Goal: Task Accomplishment & Management: Manage account settings

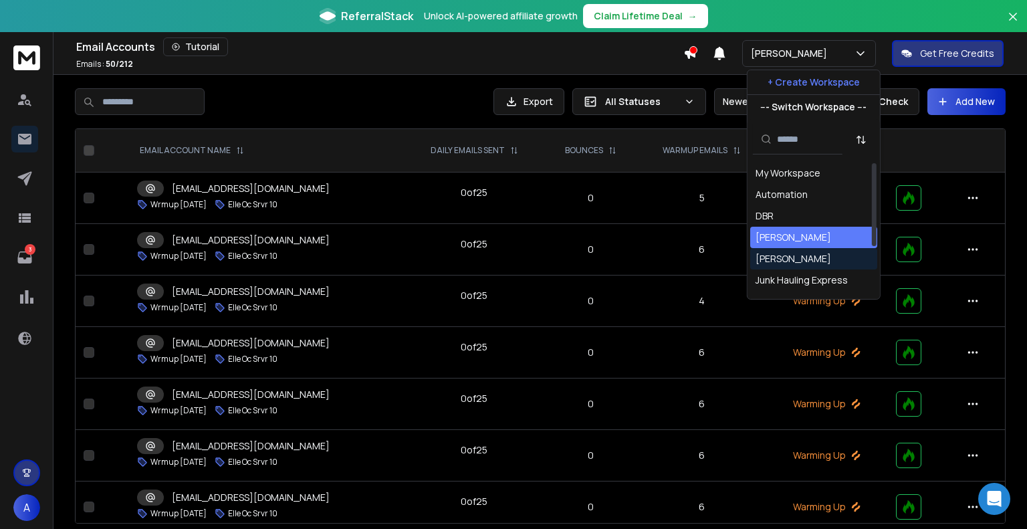
click at [785, 256] on div "[PERSON_NAME]" at bounding box center [794, 258] width 76 height 13
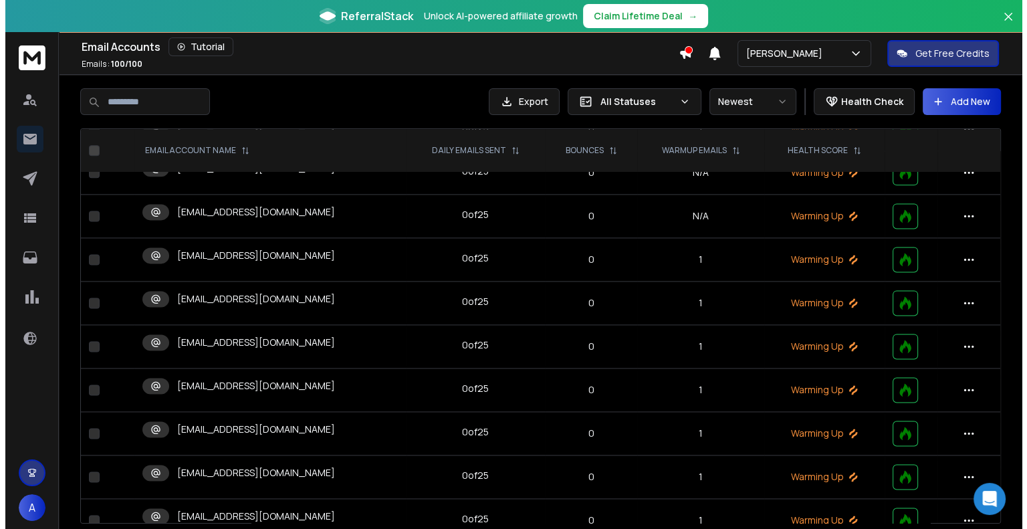
scroll to position [1914, 0]
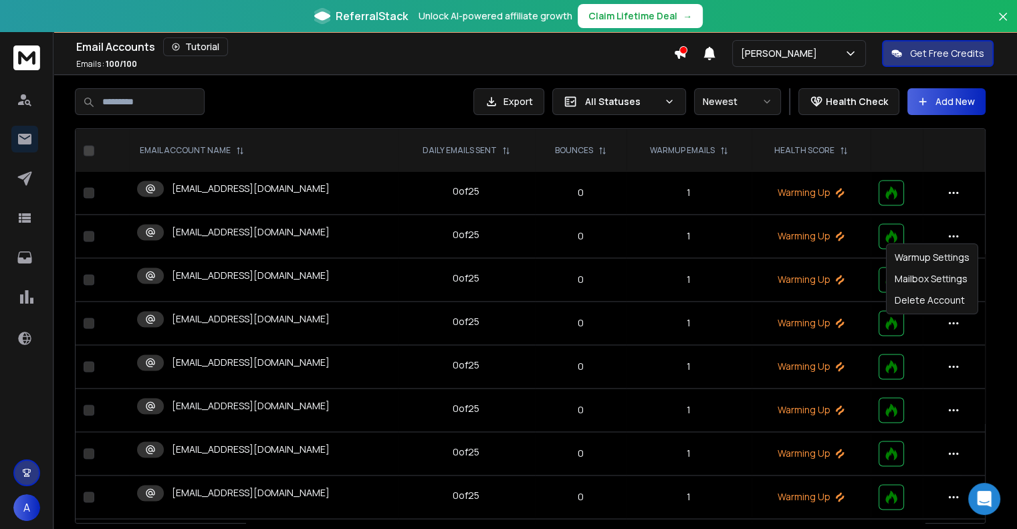
click at [963, 227] on button at bounding box center [954, 236] width 46 height 23
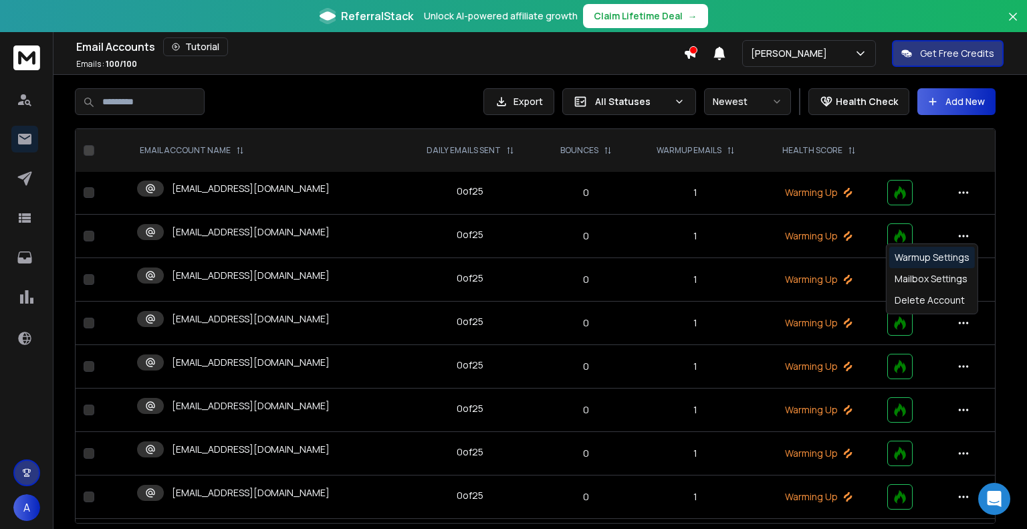
click at [945, 258] on div "Warmup Settings" at bounding box center [932, 257] width 86 height 21
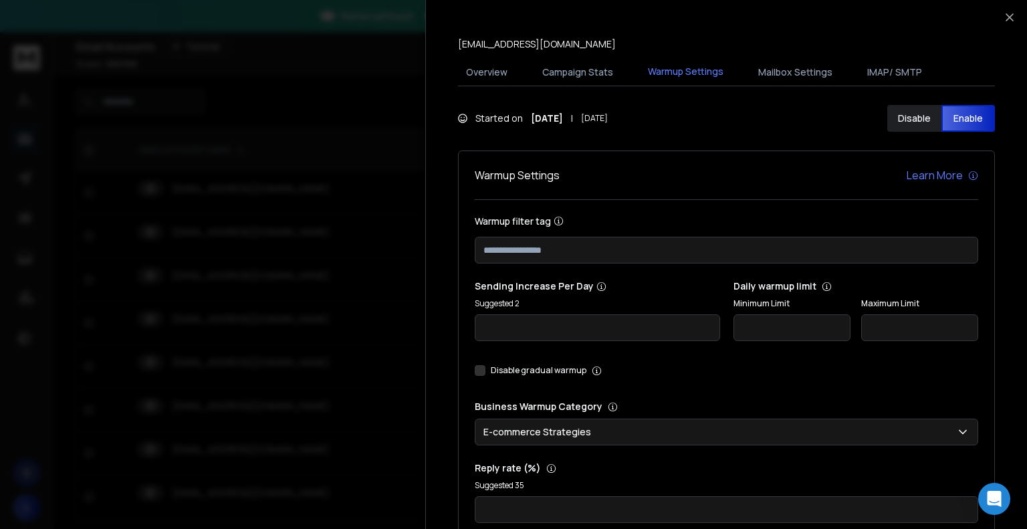
click at [500, 68] on button "Overview" at bounding box center [487, 72] width 58 height 29
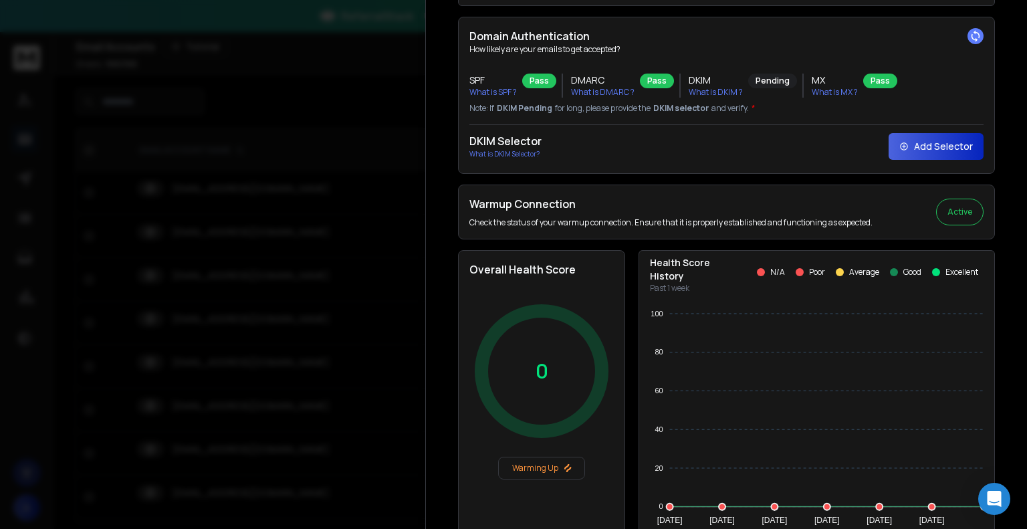
scroll to position [0, 0]
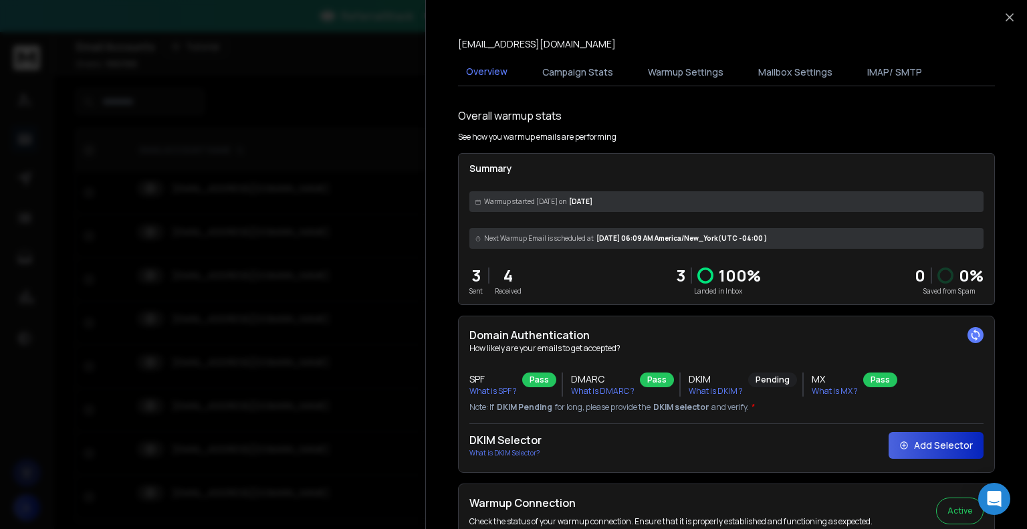
click at [566, 66] on button "Campaign Stats" at bounding box center [577, 72] width 87 height 29
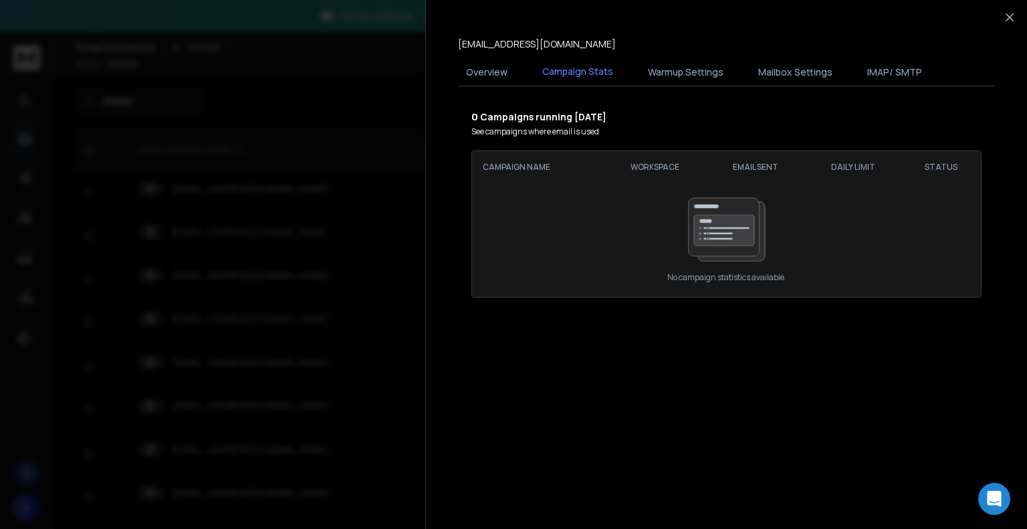
click at [695, 66] on button "Warmup Settings" at bounding box center [686, 72] width 92 height 29
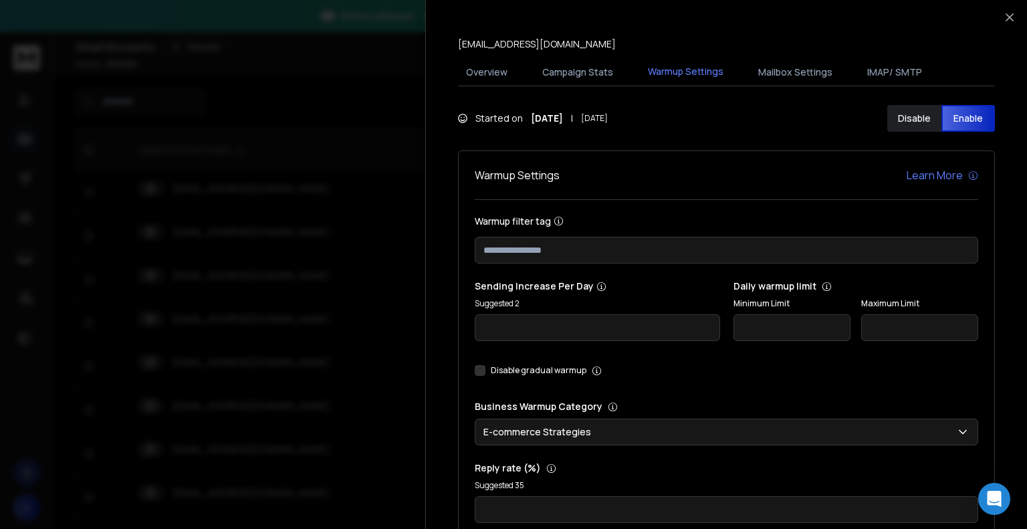
click at [790, 68] on button "Mailbox Settings" at bounding box center [795, 72] width 90 height 29
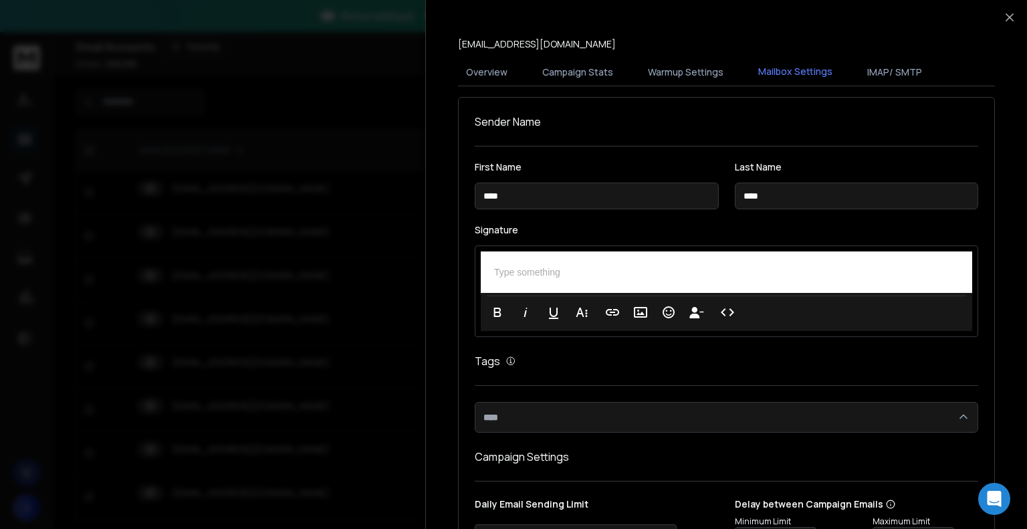
click at [658, 262] on div at bounding box center [726, 271] width 491 height 41
click at [698, 70] on button "Warmup Settings" at bounding box center [686, 72] width 92 height 29
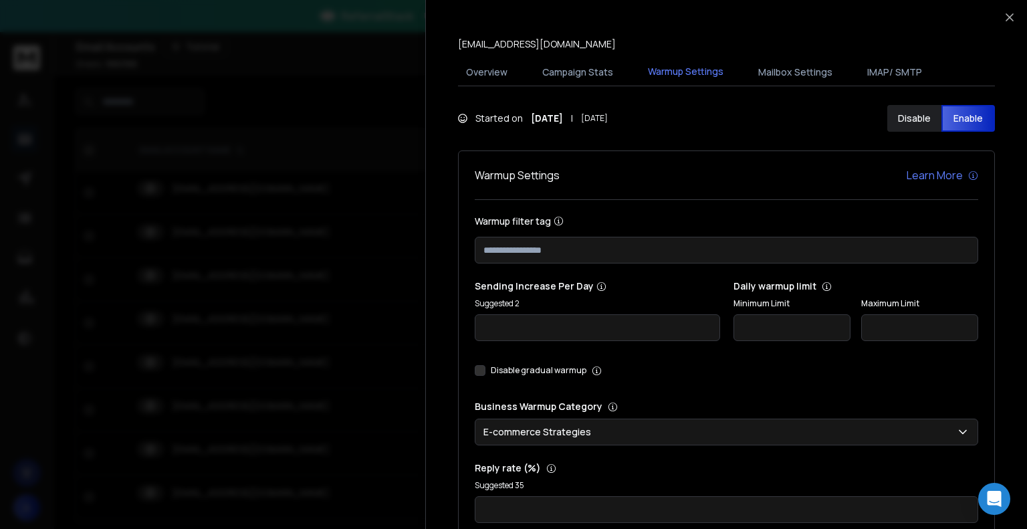
scroll to position [7, 0]
click at [782, 63] on button "Mailbox Settings" at bounding box center [795, 70] width 90 height 29
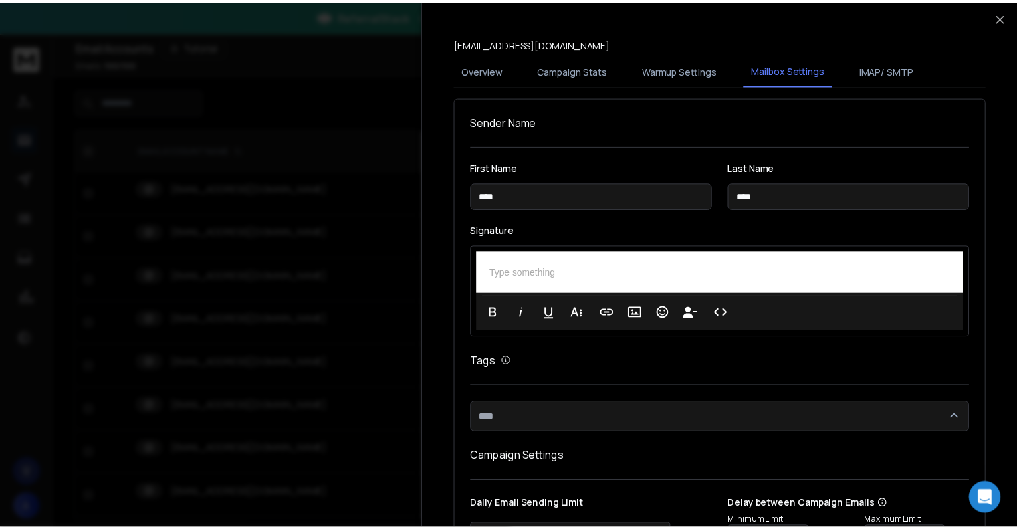
scroll to position [0, 0]
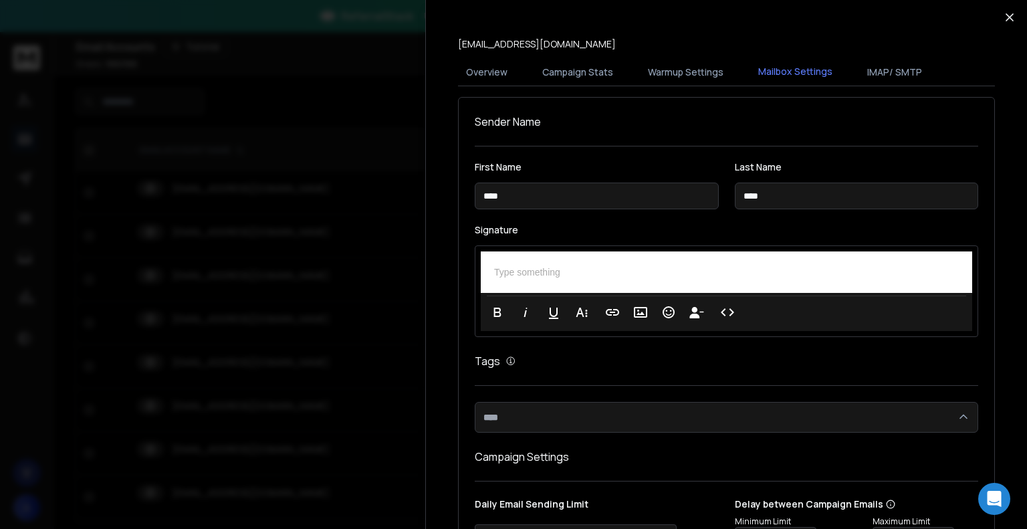
click at [1008, 11] on icon "button" at bounding box center [1009, 17] width 13 height 13
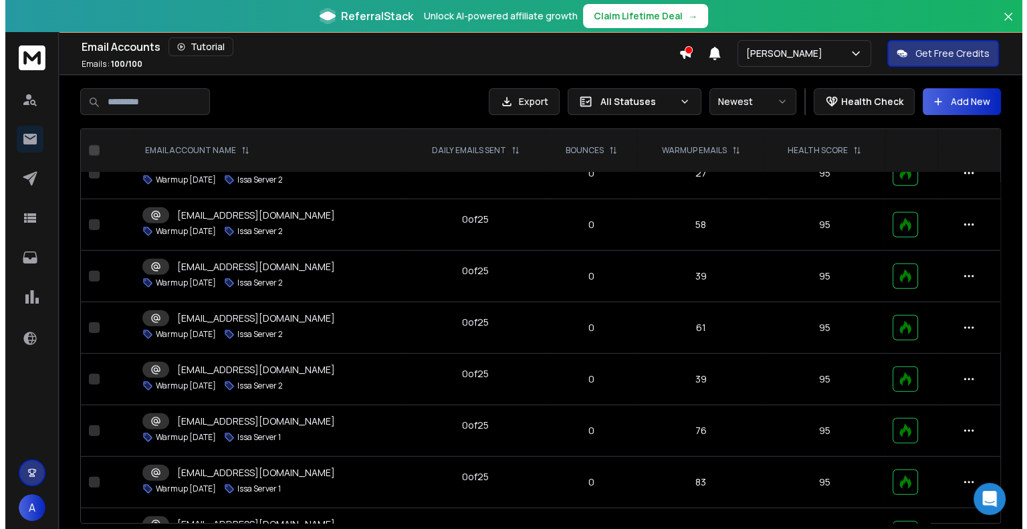
scroll to position [4313, 0]
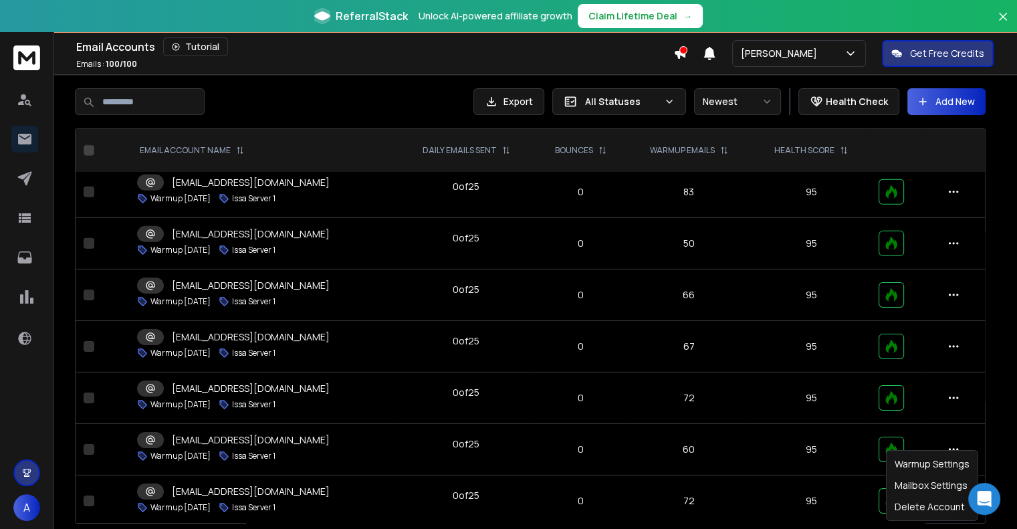
click at [947, 438] on button at bounding box center [954, 449] width 46 height 23
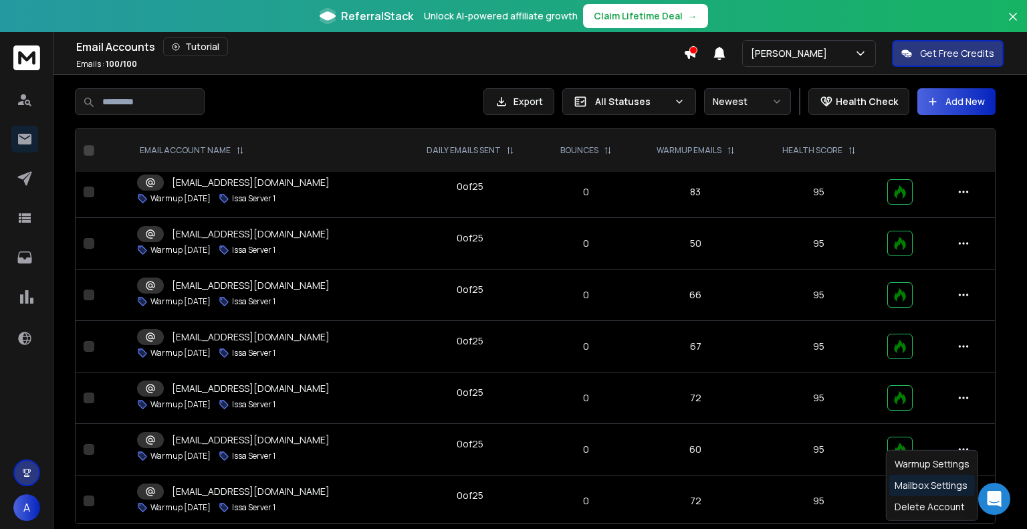
click at [926, 479] on div "Mailbox Settings" at bounding box center [932, 485] width 86 height 21
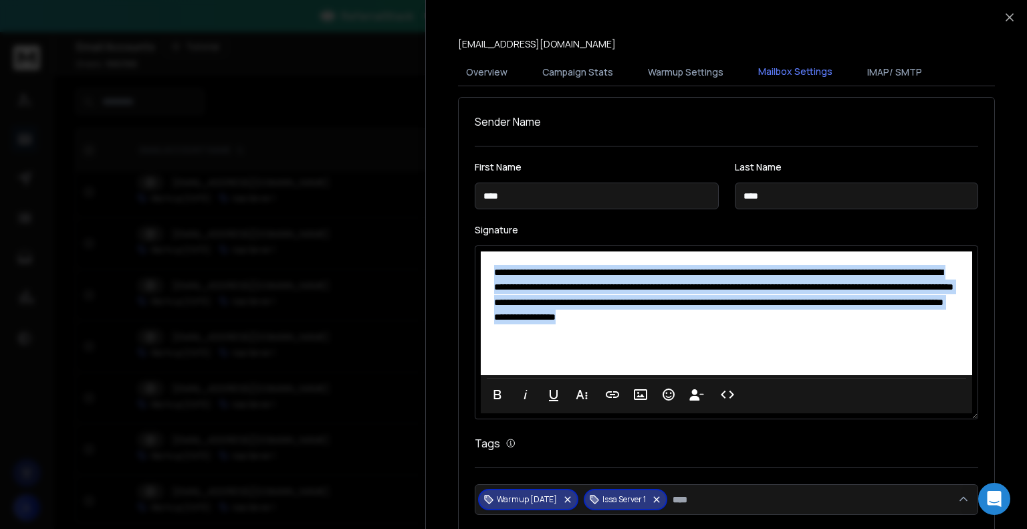
drag, startPoint x: 577, startPoint y: 339, endPoint x: 436, endPoint y: 257, distance: 163.0
click at [436, 257] on div "**********" at bounding box center [726, 264] width 602 height 529
copy div "**********"
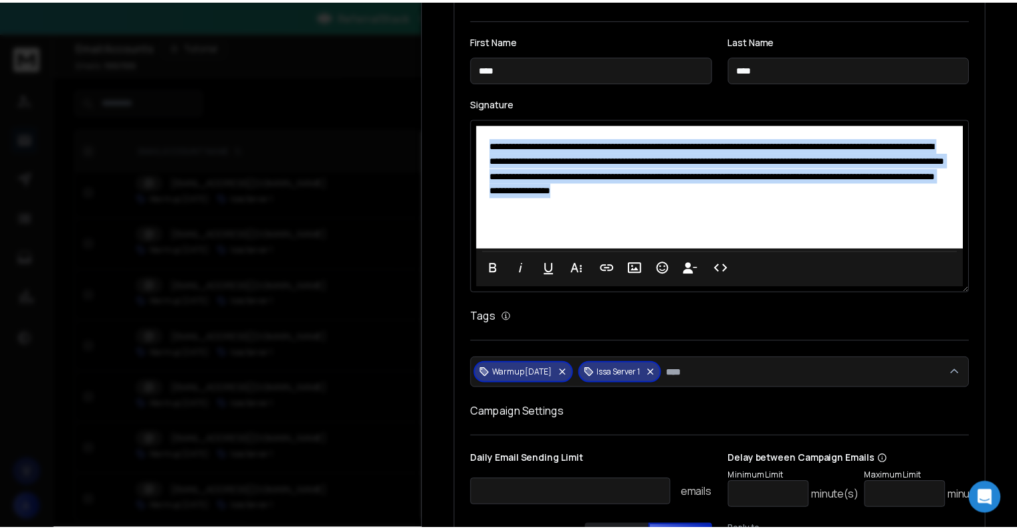
scroll to position [0, 0]
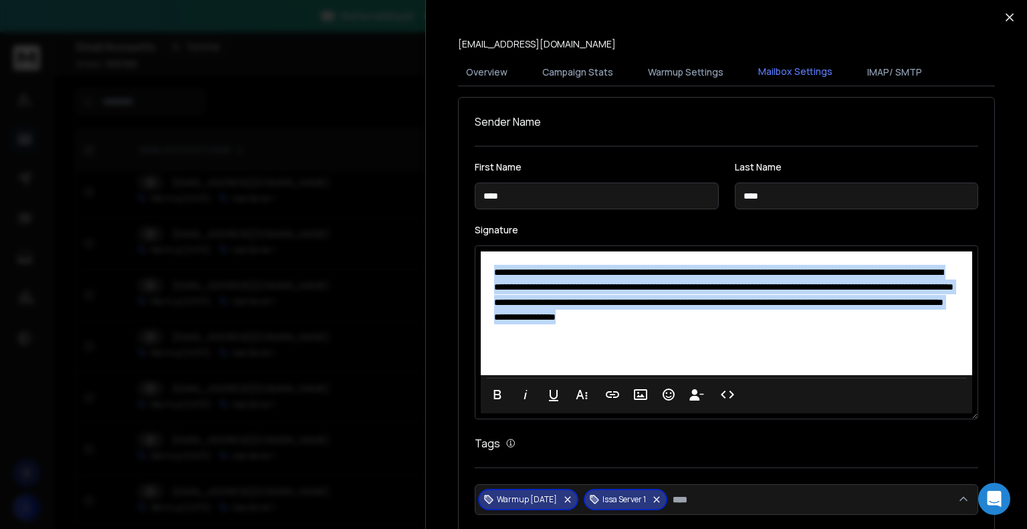
click at [1006, 22] on icon "button" at bounding box center [1009, 17] width 13 height 13
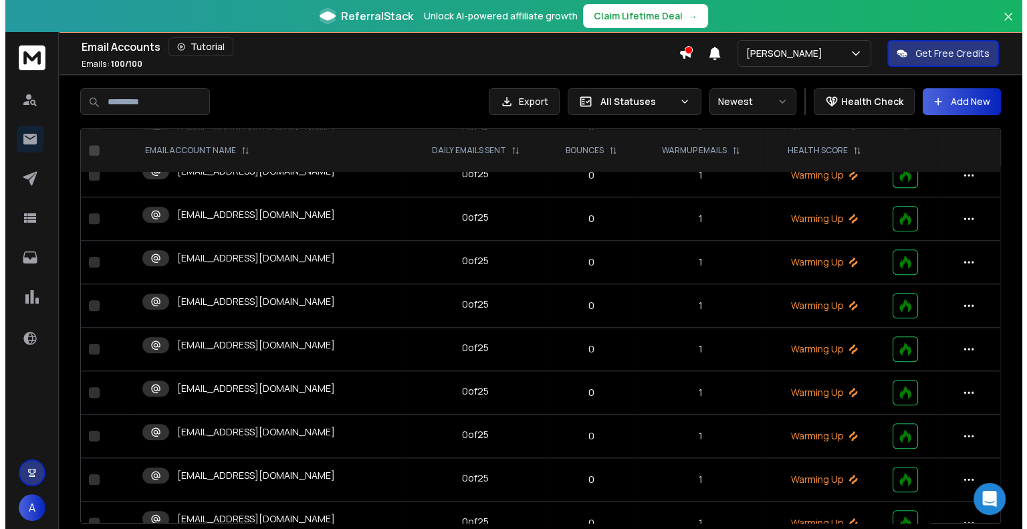
scroll to position [1170, 0]
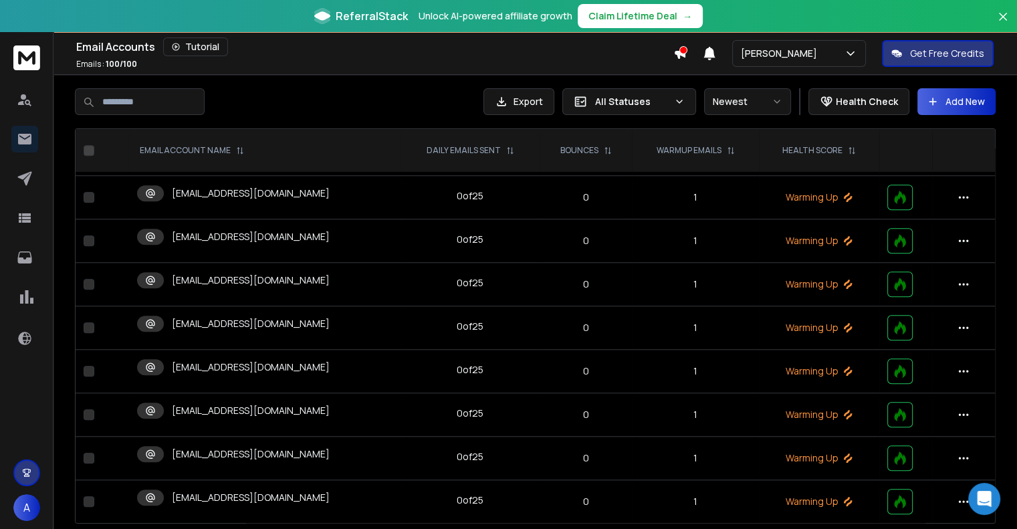
click at [958, 239] on icon at bounding box center [964, 241] width 12 height 12
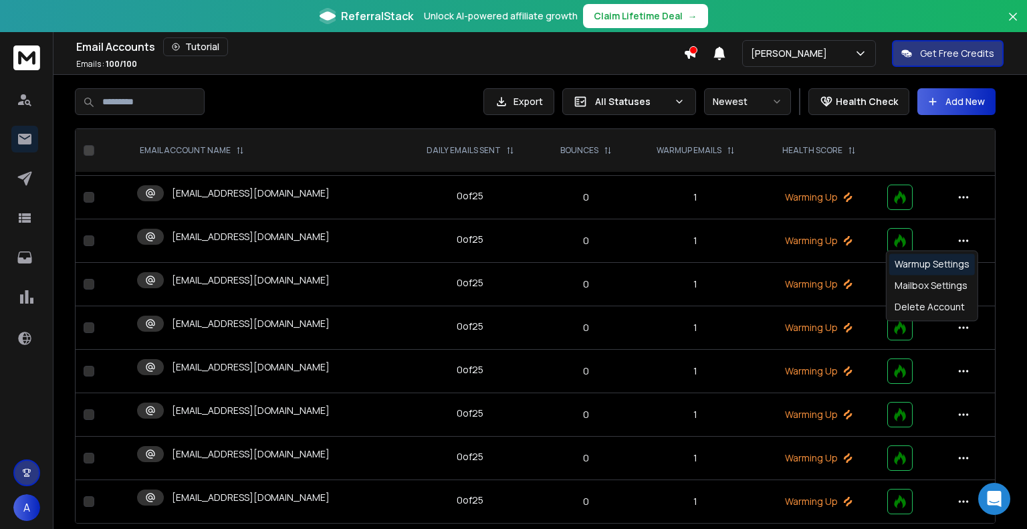
click at [938, 264] on div "Warmup Settings" at bounding box center [932, 263] width 86 height 21
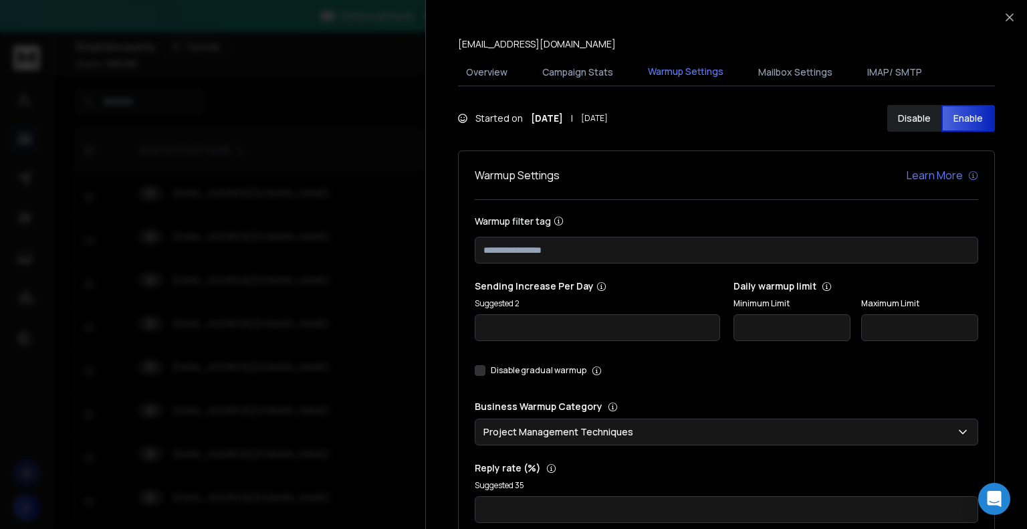
click at [506, 64] on button "Overview" at bounding box center [487, 72] width 58 height 29
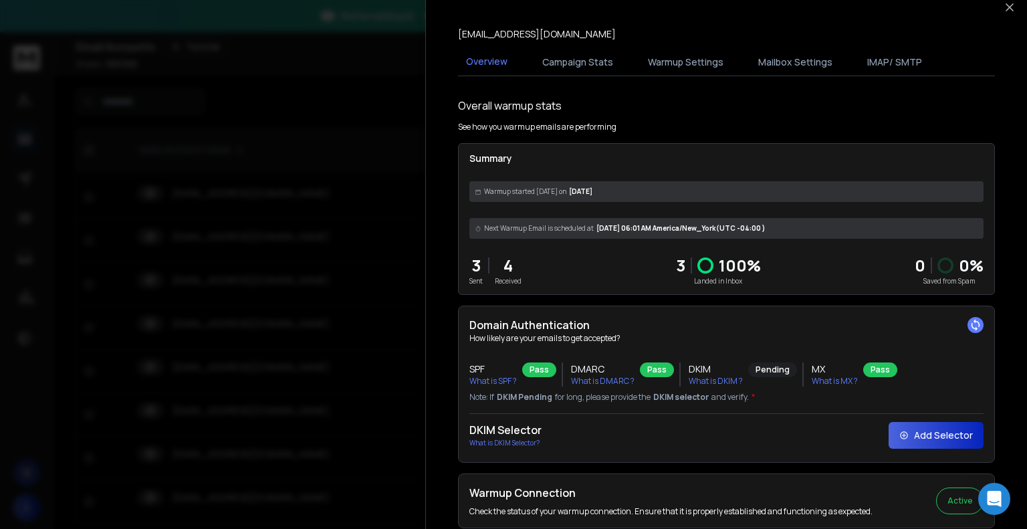
scroll to position [0, 0]
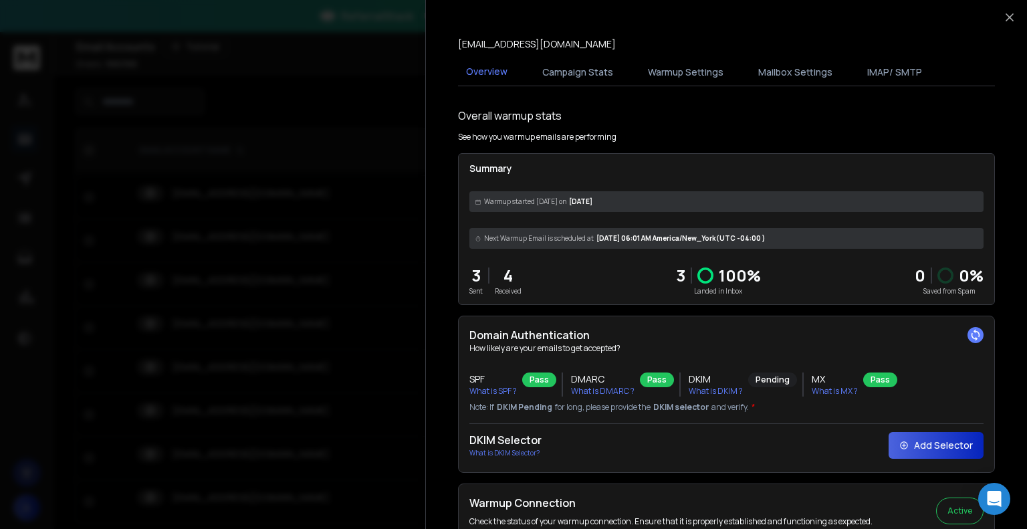
click at [566, 61] on button "Campaign Stats" at bounding box center [577, 72] width 87 height 29
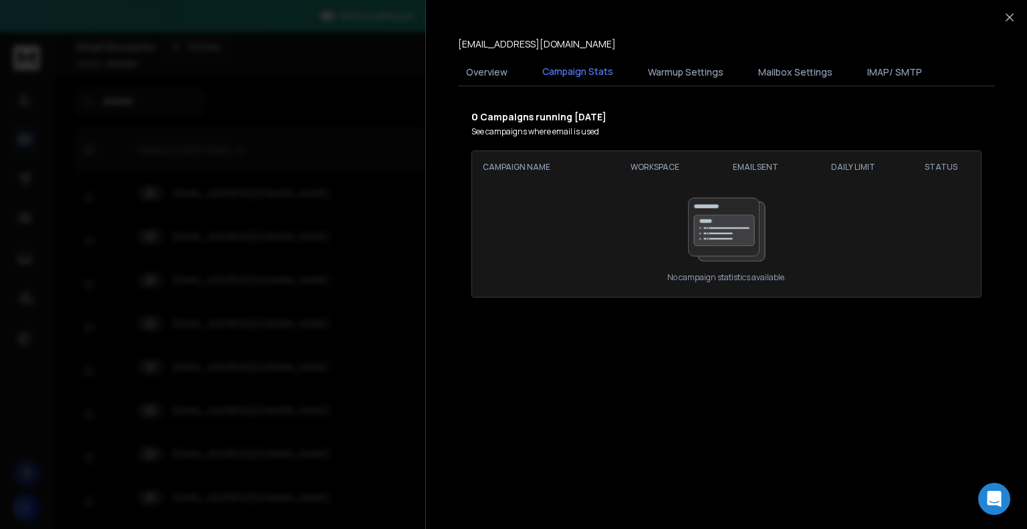
click at [685, 64] on button "Warmup Settings" at bounding box center [686, 72] width 92 height 29
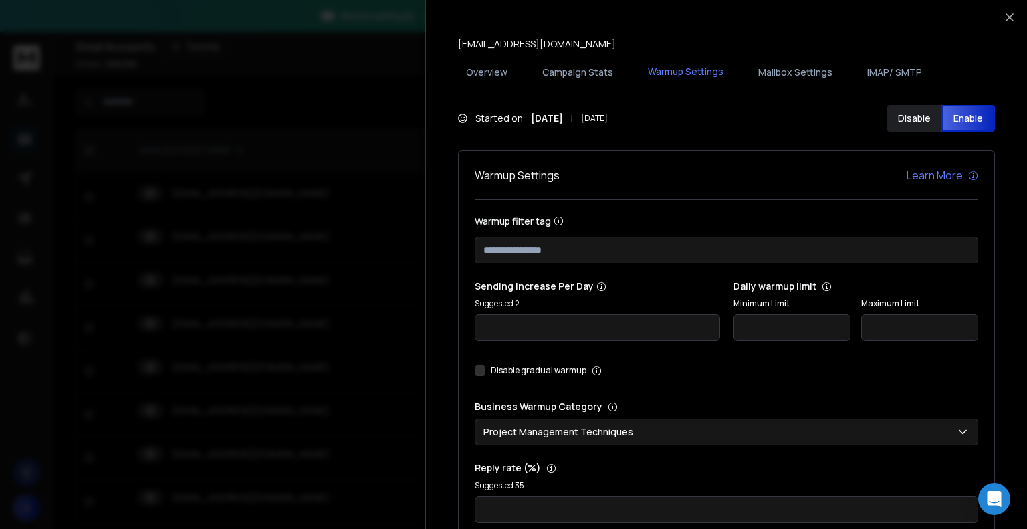
click at [799, 66] on button "Mailbox Settings" at bounding box center [795, 72] width 90 height 29
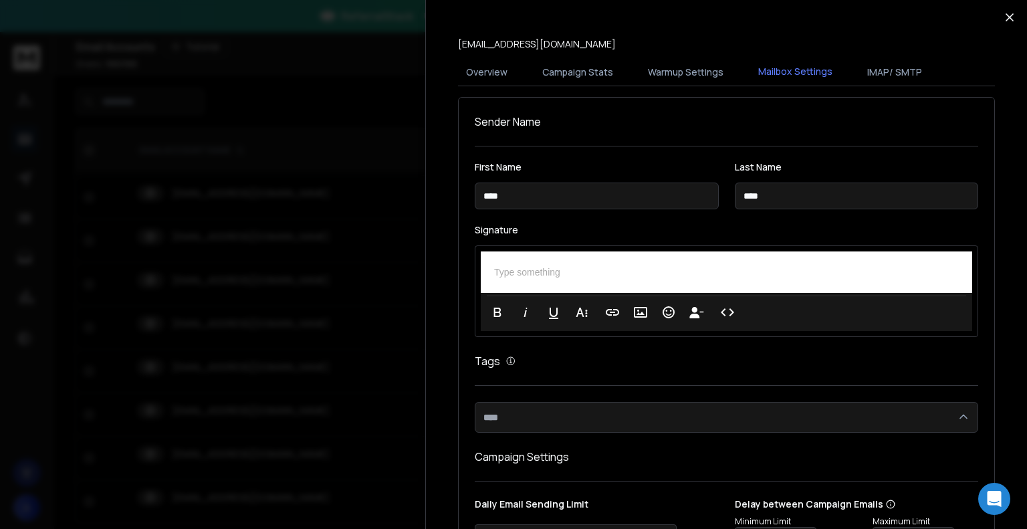
click at [1007, 18] on icon "button" at bounding box center [1009, 17] width 7 height 7
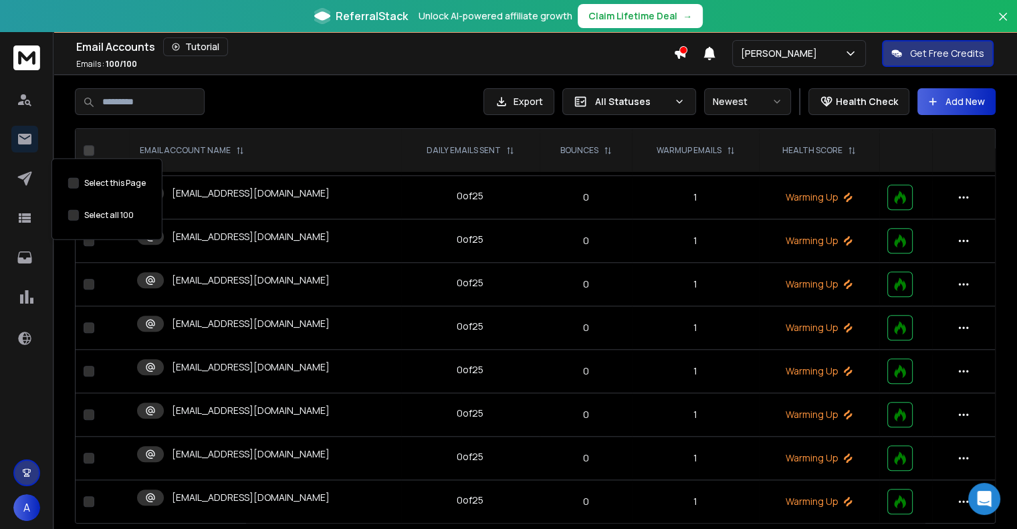
click at [85, 154] on button "Select this Page" at bounding box center [89, 150] width 11 height 11
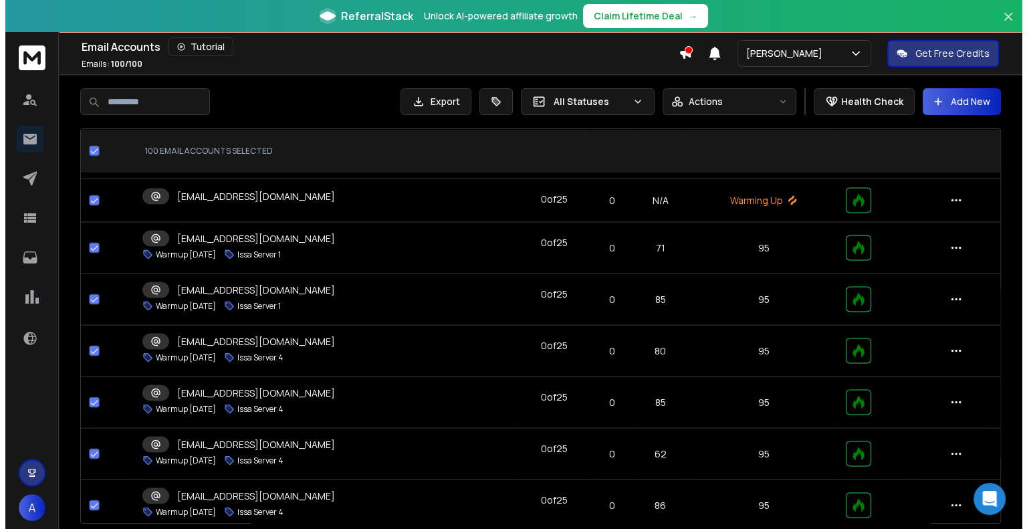
scroll to position [2574, 0]
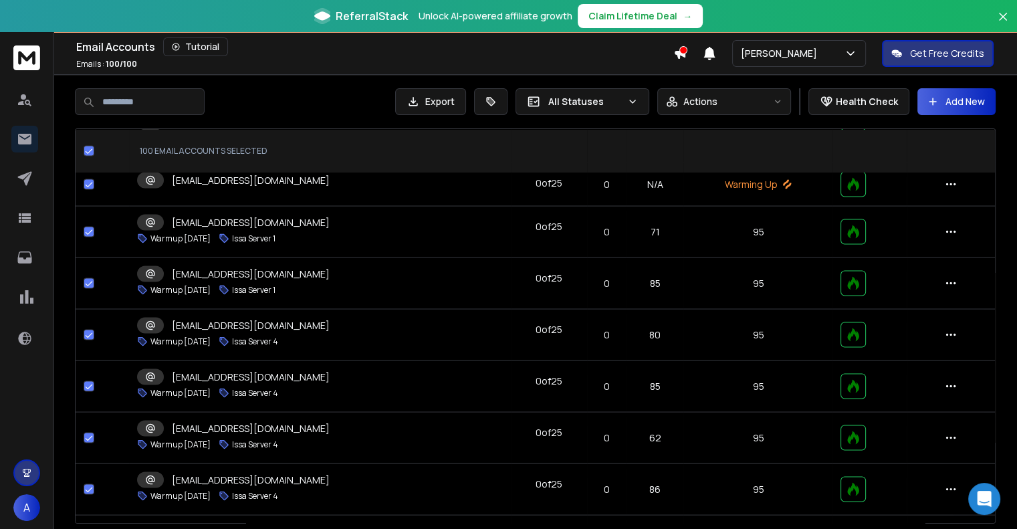
click at [945, 225] on icon at bounding box center [951, 231] width 12 height 12
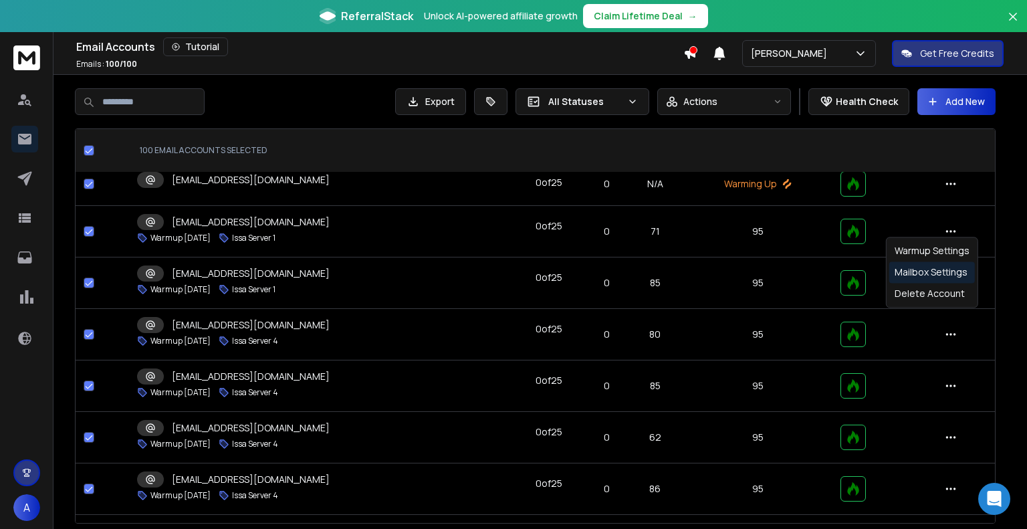
click at [917, 273] on div "Mailbox Settings" at bounding box center [932, 271] width 86 height 21
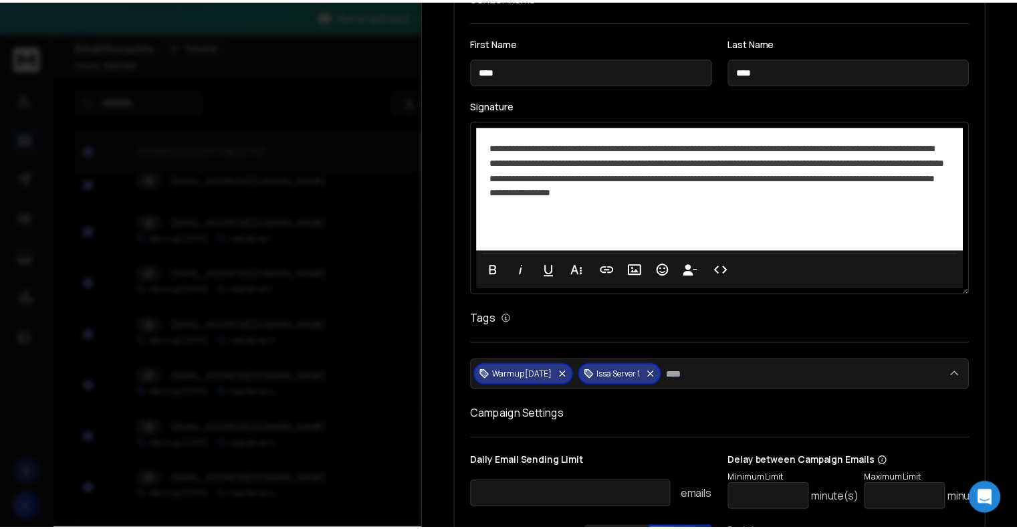
scroll to position [0, 0]
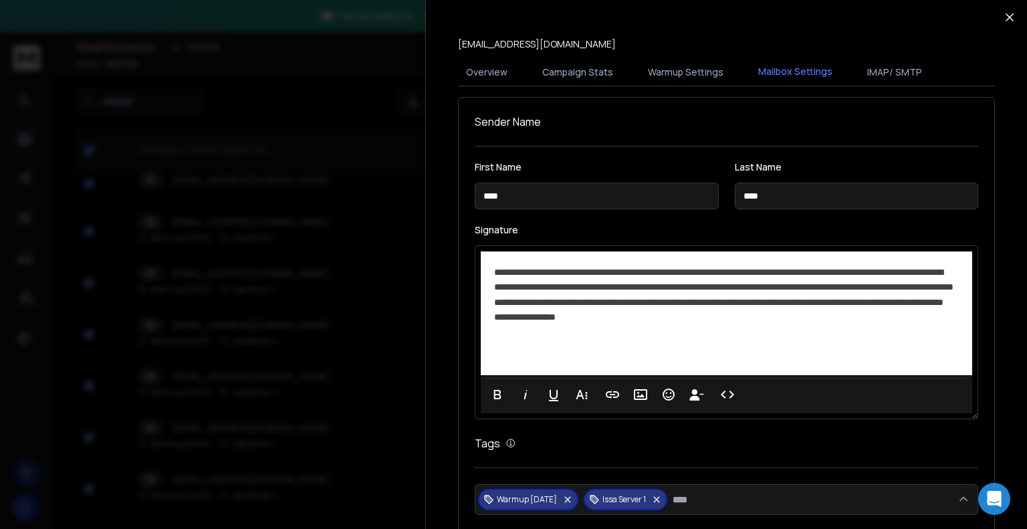
click at [1006, 17] on icon "button" at bounding box center [1009, 17] width 7 height 7
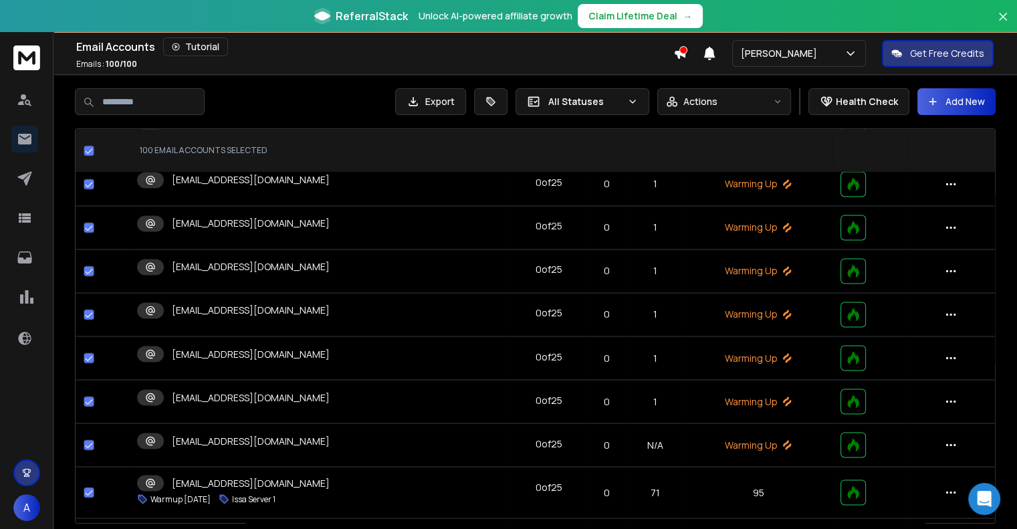
scroll to position [2307, 0]
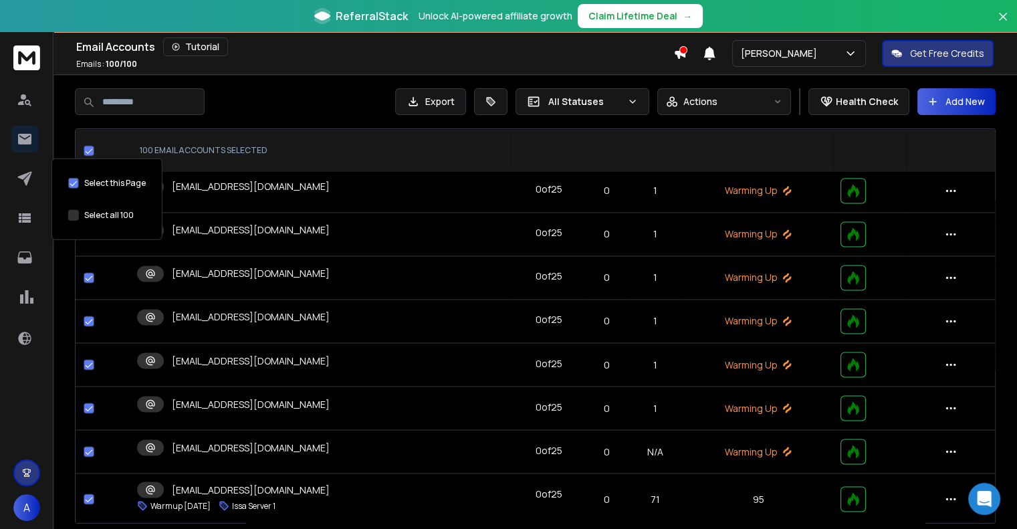
click at [91, 148] on button "Select this Page" at bounding box center [89, 150] width 11 height 11
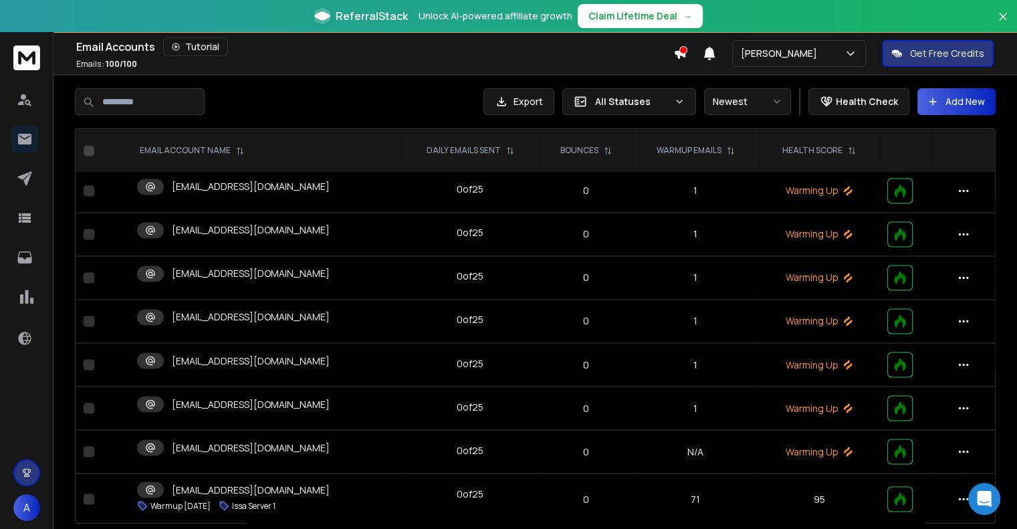
click at [82, 443] on td at bounding box center [102, 451] width 53 height 43
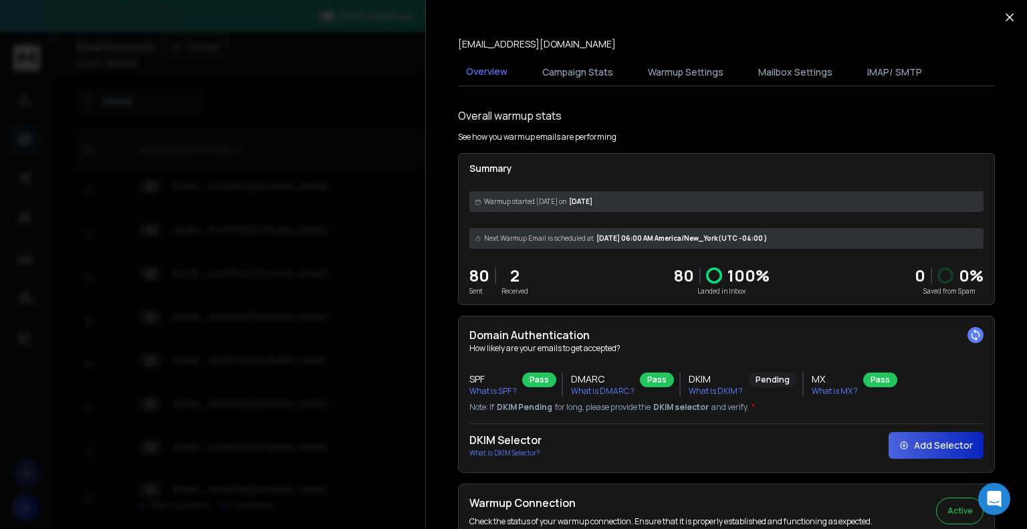
click at [1006, 14] on icon "button" at bounding box center [1009, 17] width 13 height 13
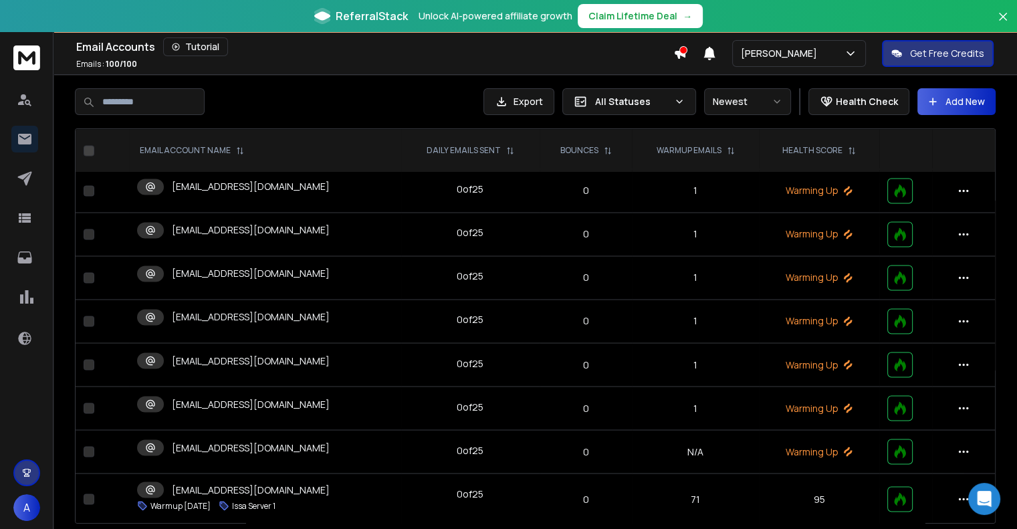
click at [88, 446] on button "button" at bounding box center [89, 451] width 11 height 11
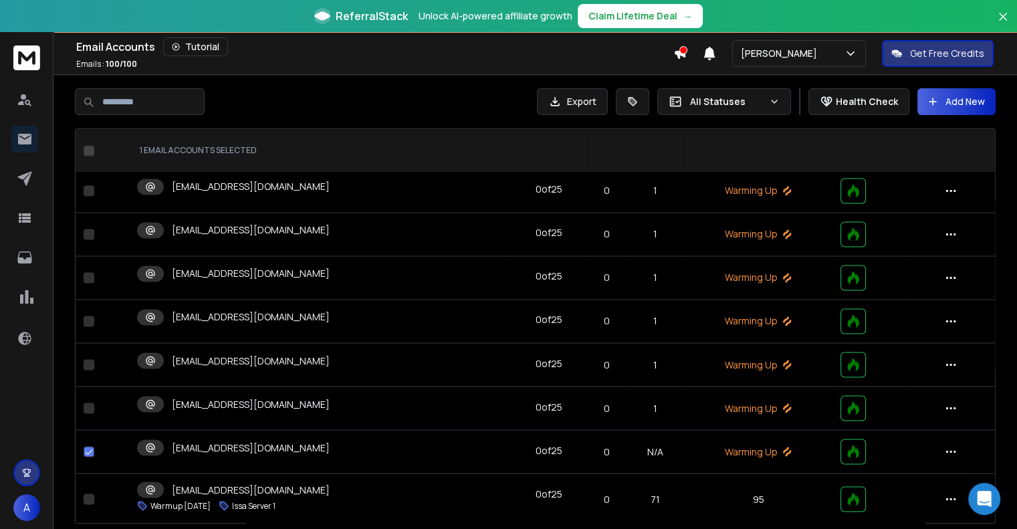
click at [90, 403] on button "button" at bounding box center [89, 408] width 11 height 11
click at [92, 359] on button "button" at bounding box center [89, 364] width 11 height 11
click at [92, 316] on button "button" at bounding box center [89, 321] width 11 height 11
click at [89, 272] on button "button" at bounding box center [89, 277] width 11 height 11
click at [90, 229] on td at bounding box center [102, 234] width 53 height 43
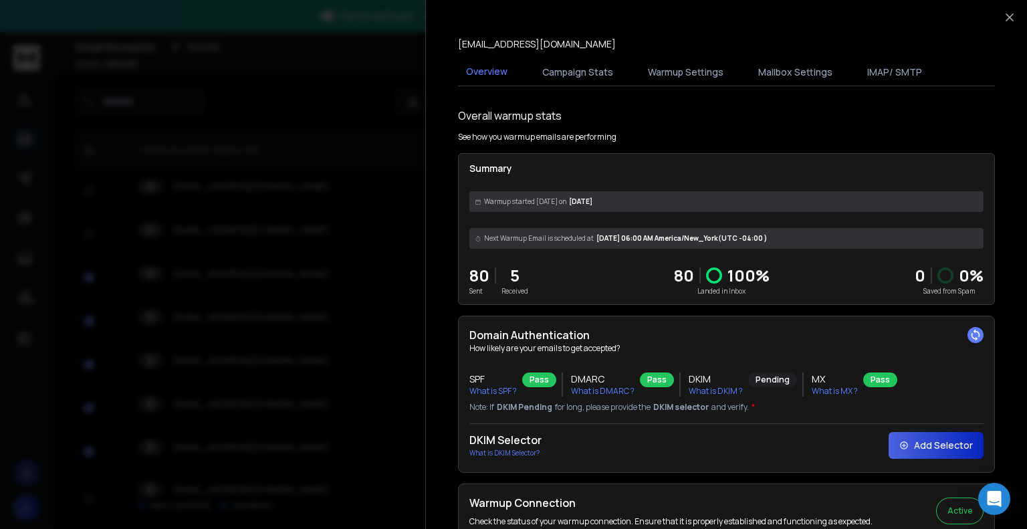
click at [1006, 15] on icon "button" at bounding box center [1009, 17] width 13 height 13
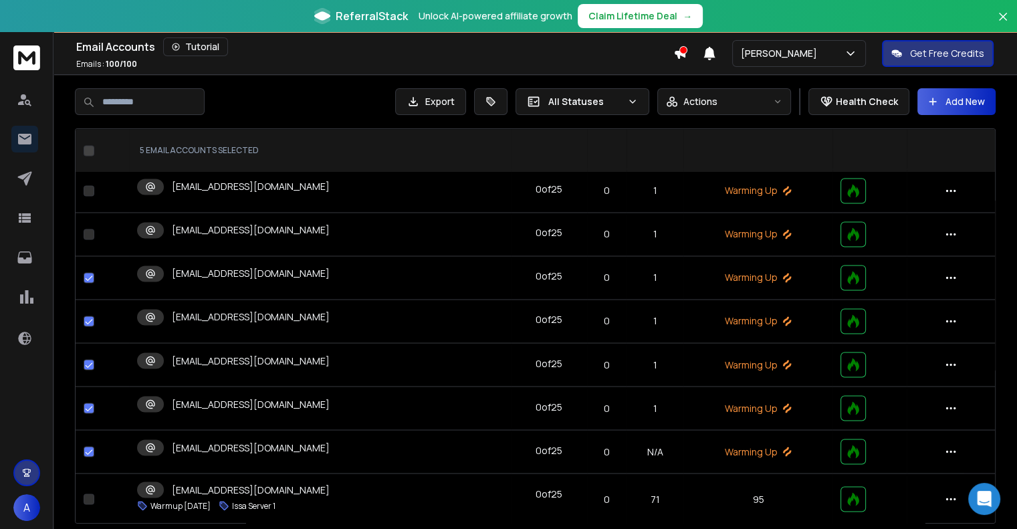
click at [89, 229] on button "button" at bounding box center [89, 234] width 11 height 11
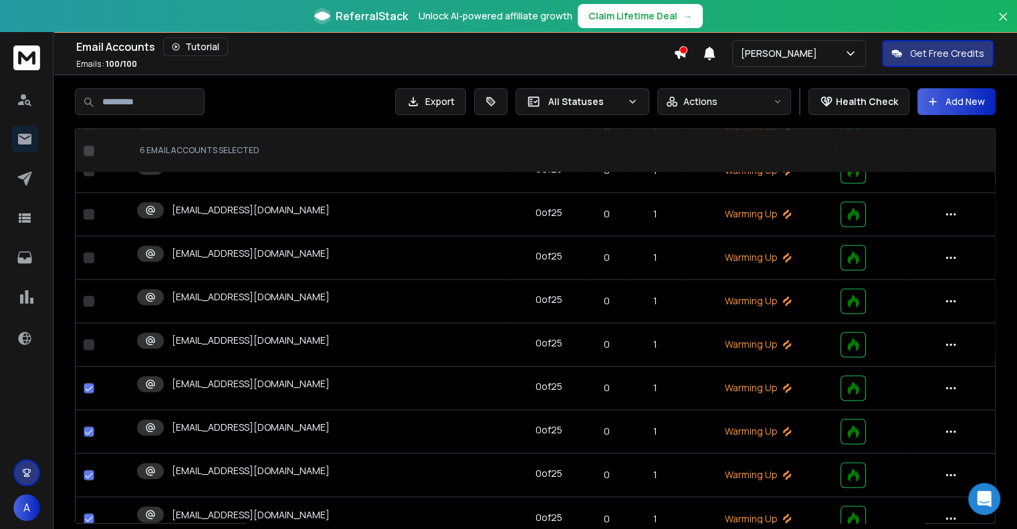
scroll to position [2106, 0]
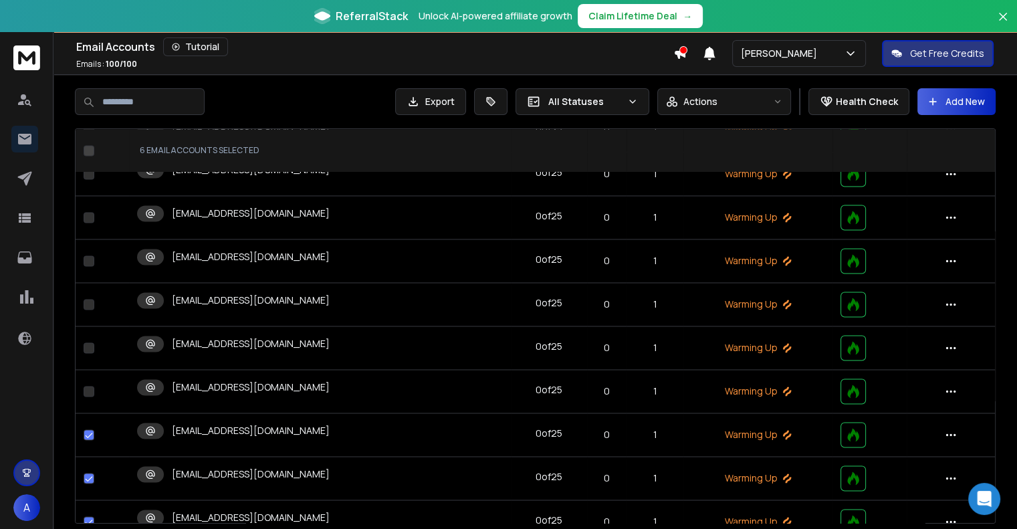
click at [88, 386] on button "button" at bounding box center [89, 391] width 11 height 11
click at [88, 342] on button "button" at bounding box center [89, 347] width 11 height 11
click at [85, 299] on button "button" at bounding box center [89, 304] width 11 height 11
click at [88, 255] on button "button" at bounding box center [89, 260] width 11 height 11
click at [87, 215] on button "button" at bounding box center [89, 217] width 11 height 11
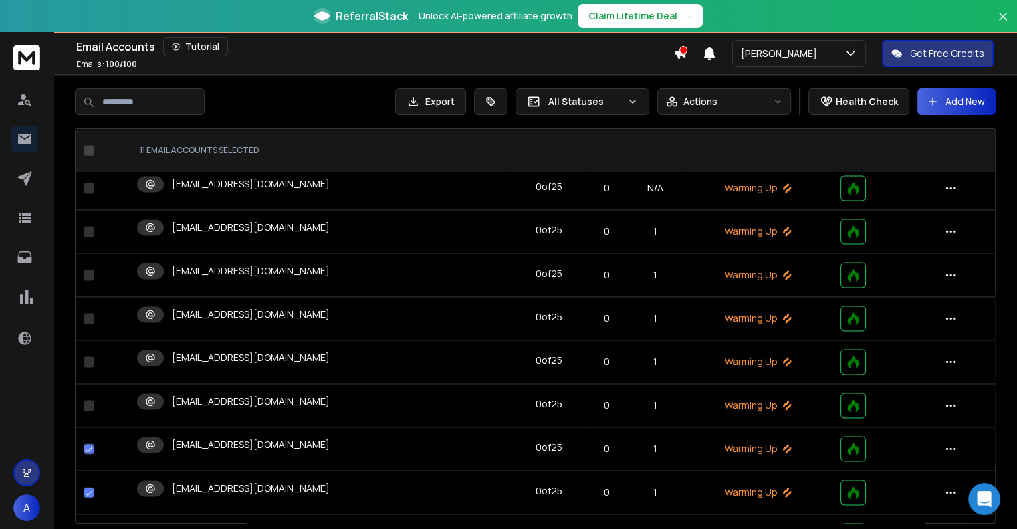
scroll to position [1839, 0]
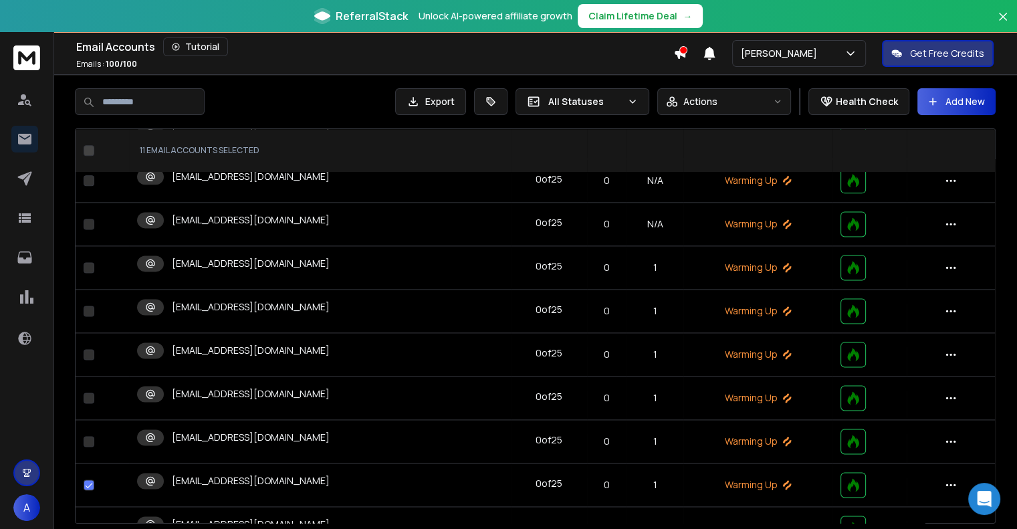
click at [88, 437] on button "button" at bounding box center [89, 441] width 11 height 11
click at [86, 393] on button "button" at bounding box center [89, 398] width 11 height 11
click at [88, 349] on button "button" at bounding box center [89, 354] width 11 height 11
click at [86, 306] on button "button" at bounding box center [89, 311] width 11 height 11
click at [86, 262] on button "button" at bounding box center [89, 267] width 11 height 11
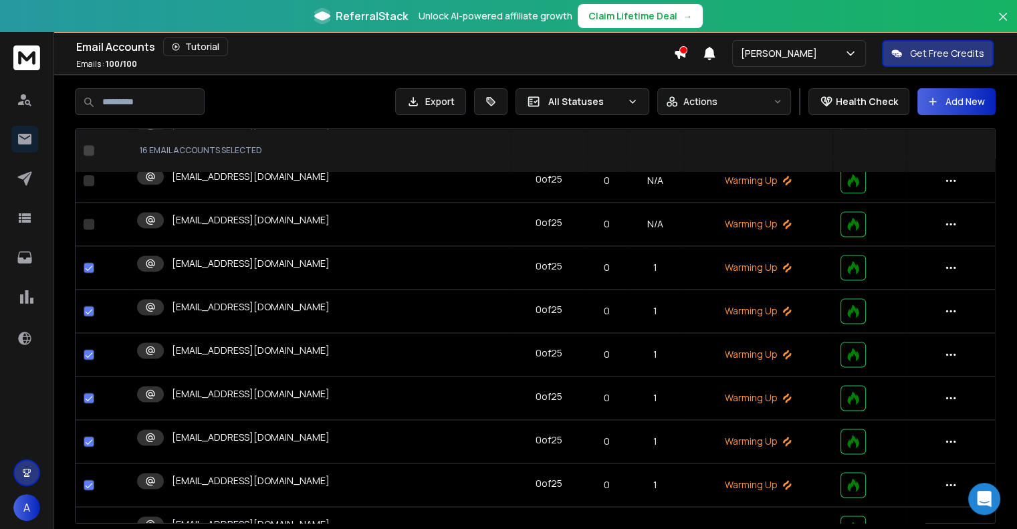
click at [88, 219] on button "button" at bounding box center [89, 224] width 11 height 11
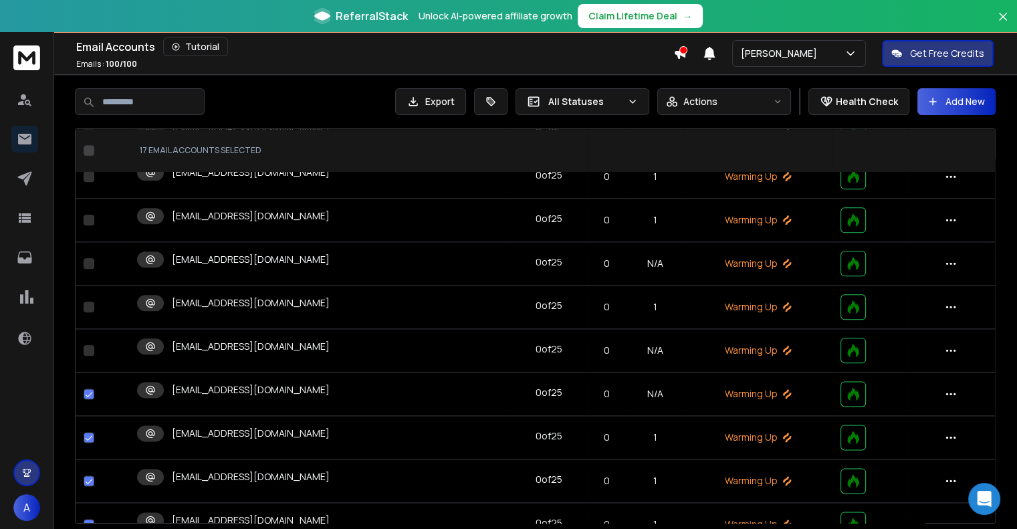
scroll to position [1638, 0]
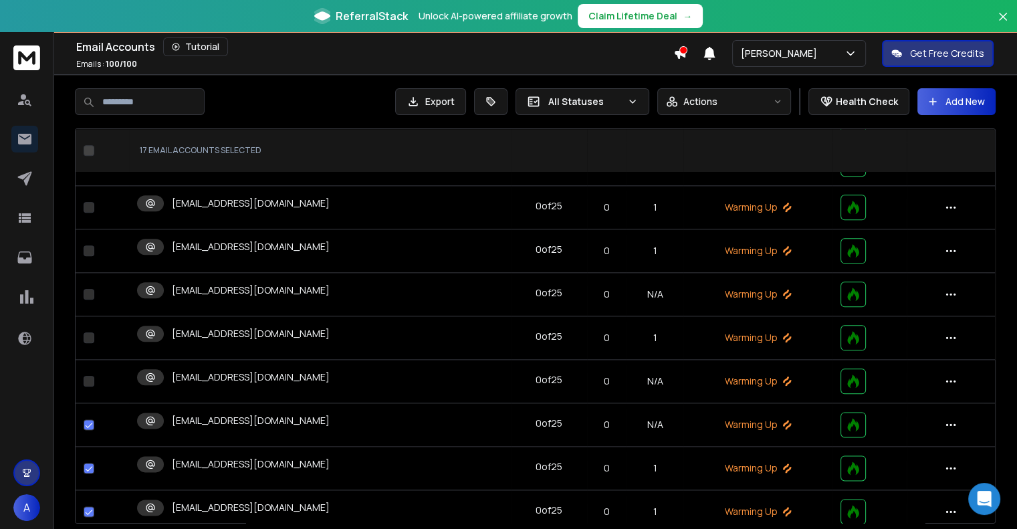
click at [88, 377] on button "button" at bounding box center [89, 381] width 11 height 11
click at [86, 332] on button "button" at bounding box center [89, 337] width 11 height 11
drag, startPoint x: 85, startPoint y: 289, endPoint x: 87, endPoint y: 276, distance: 13.5
click at [86, 289] on button "button" at bounding box center [89, 294] width 11 height 11
drag, startPoint x: 88, startPoint y: 249, endPoint x: 88, endPoint y: 235, distance: 14.0
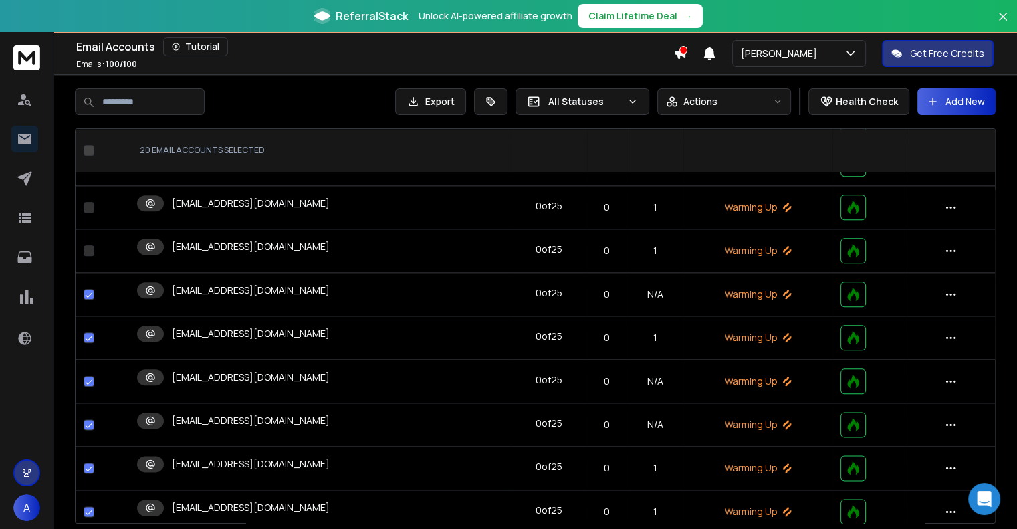
click at [88, 247] on button "button" at bounding box center [89, 250] width 11 height 11
click at [86, 206] on button "button" at bounding box center [89, 207] width 11 height 11
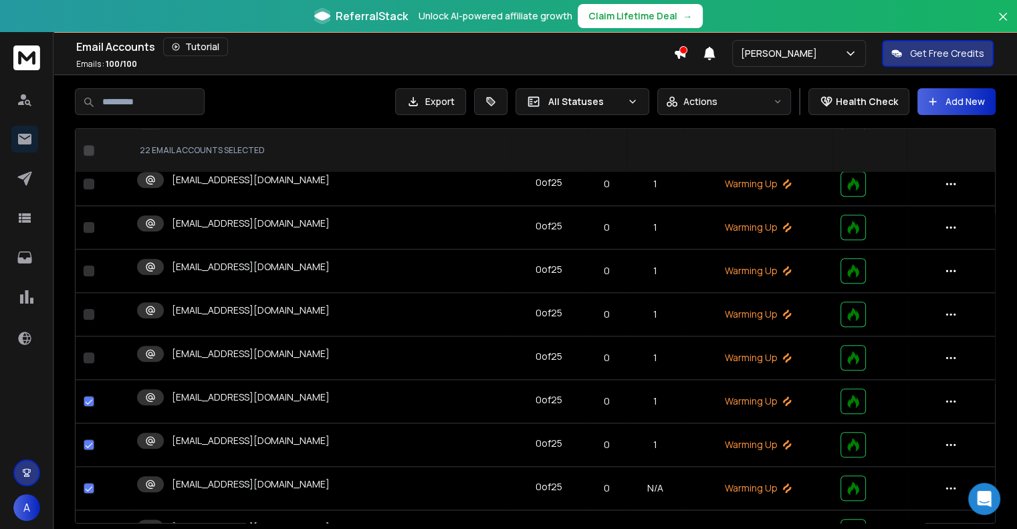
scroll to position [1371, 0]
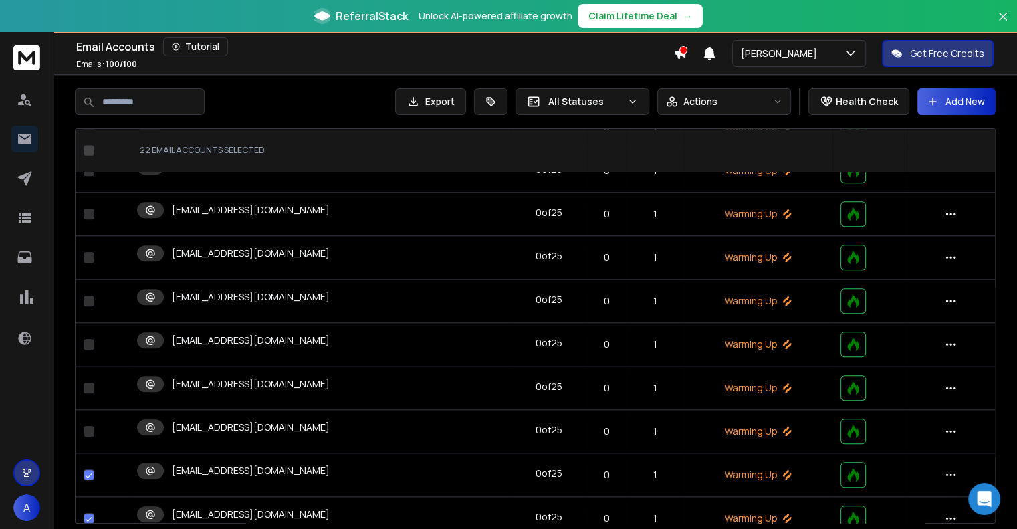
click at [91, 426] on button "button" at bounding box center [89, 431] width 11 height 11
click at [86, 384] on button "button" at bounding box center [89, 387] width 11 height 11
click at [88, 339] on button "button" at bounding box center [89, 344] width 11 height 11
click at [90, 287] on td at bounding box center [102, 301] width 53 height 43
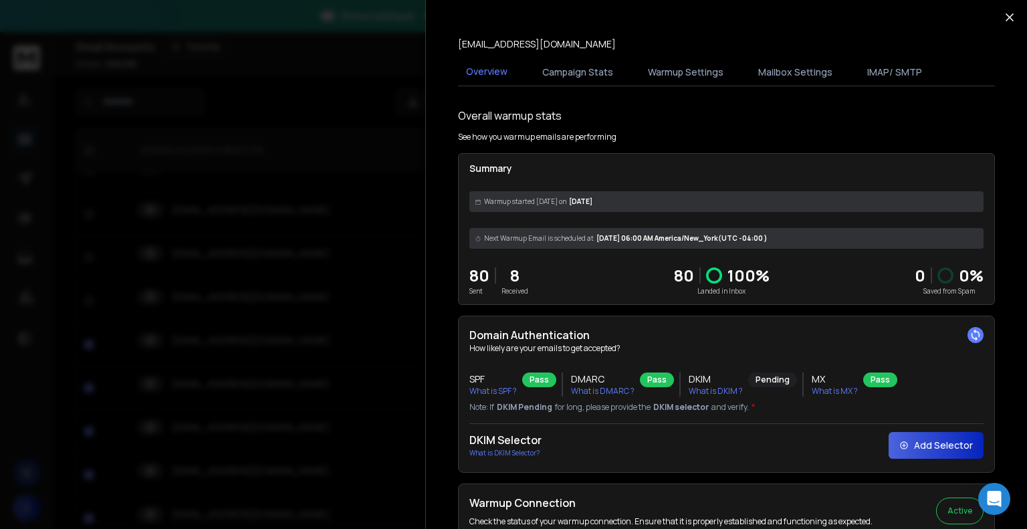
click at [1004, 11] on icon "button" at bounding box center [1009, 17] width 13 height 13
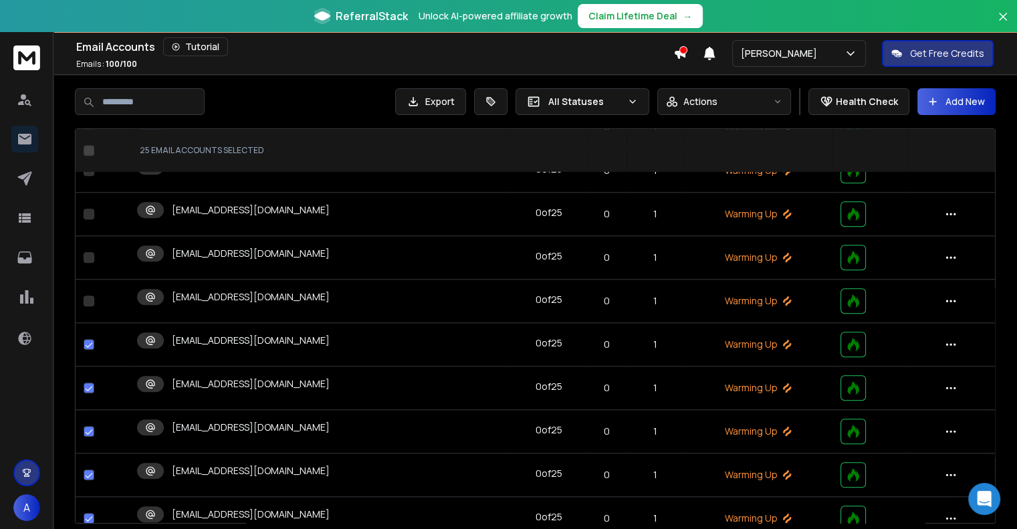
click at [89, 289] on td at bounding box center [102, 301] width 53 height 43
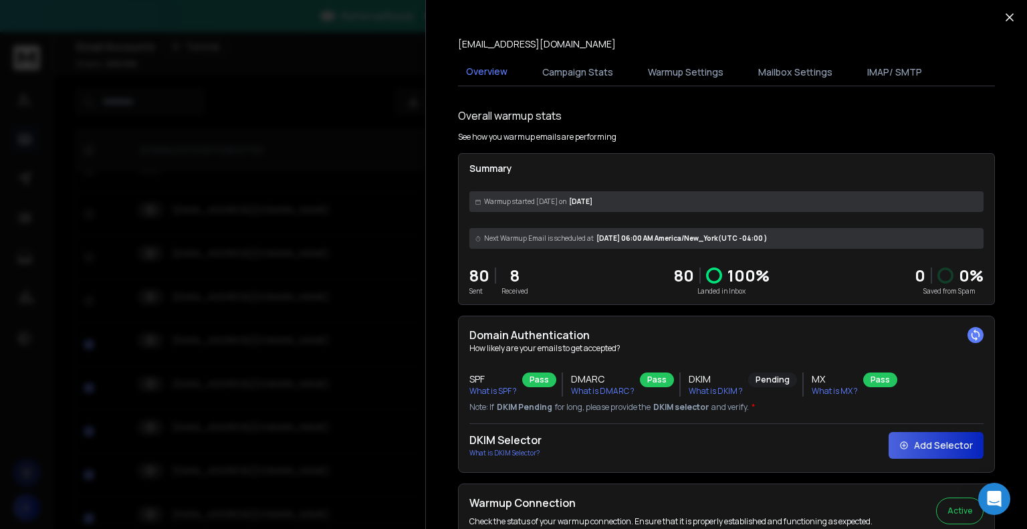
click at [1003, 19] on icon "button" at bounding box center [1009, 17] width 13 height 13
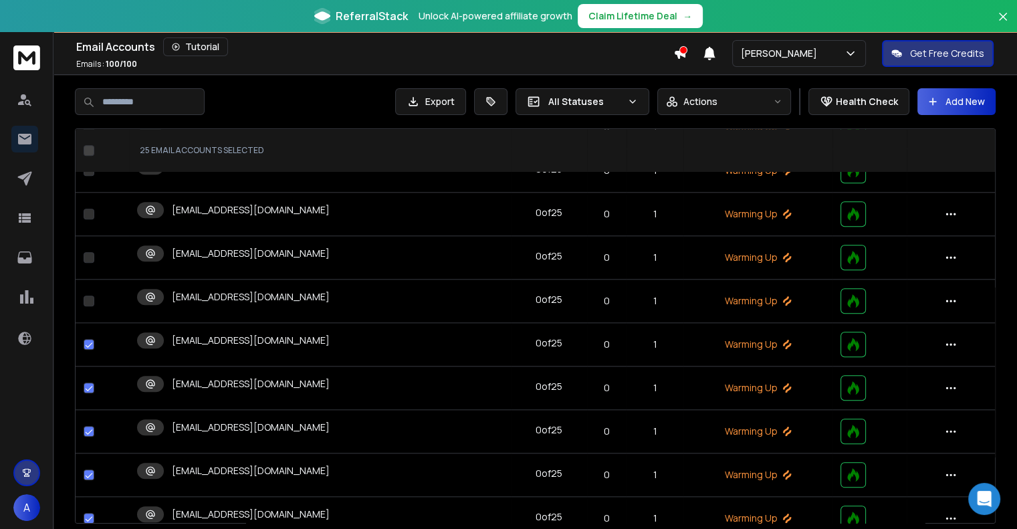
click at [91, 298] on button "button" at bounding box center [89, 301] width 11 height 11
click at [91, 256] on button "button" at bounding box center [89, 257] width 11 height 11
click at [88, 212] on button "button" at bounding box center [89, 214] width 11 height 11
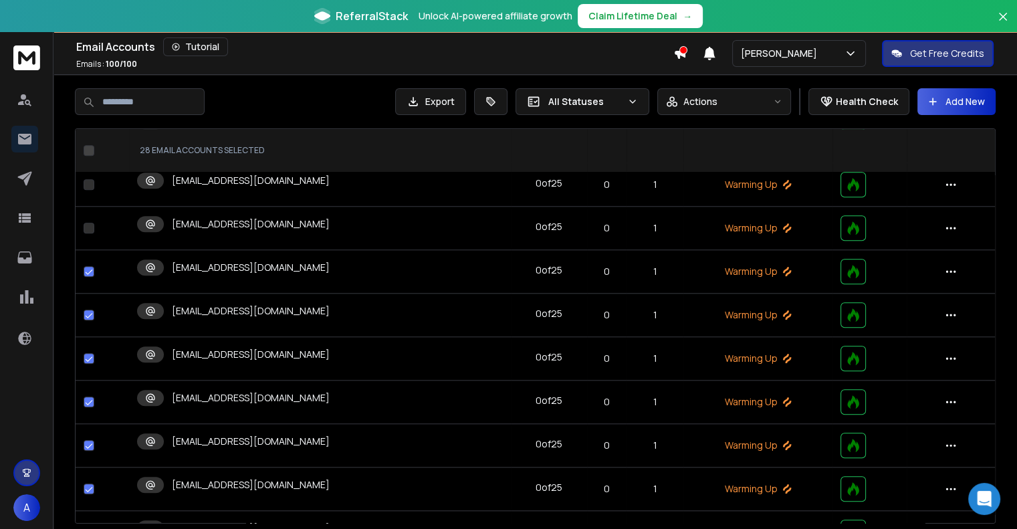
scroll to position [1170, 0]
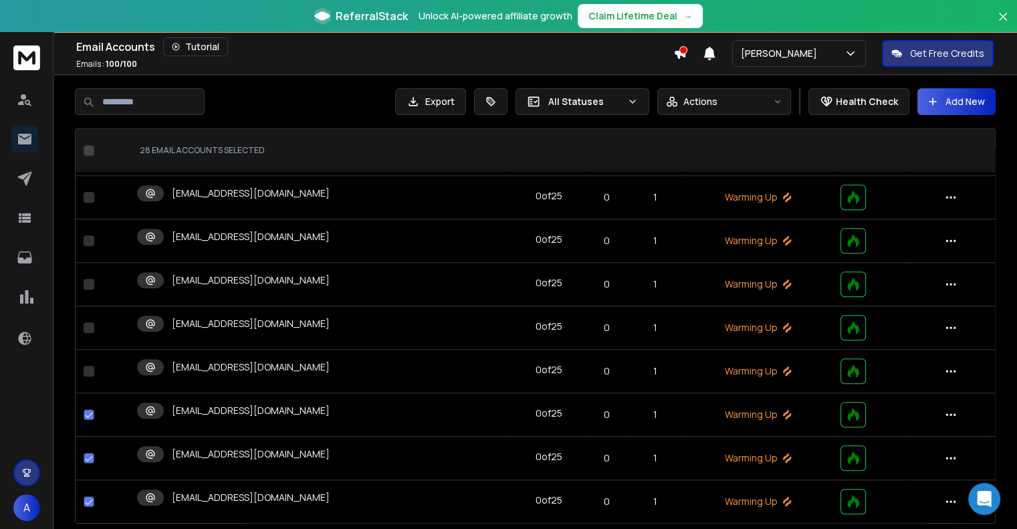
click at [87, 366] on button "button" at bounding box center [89, 371] width 11 height 11
click at [88, 325] on button "button" at bounding box center [89, 327] width 11 height 11
click at [87, 281] on button "button" at bounding box center [89, 284] width 11 height 11
click at [86, 235] on button "button" at bounding box center [89, 240] width 11 height 11
click at [91, 195] on button "button" at bounding box center [89, 197] width 11 height 11
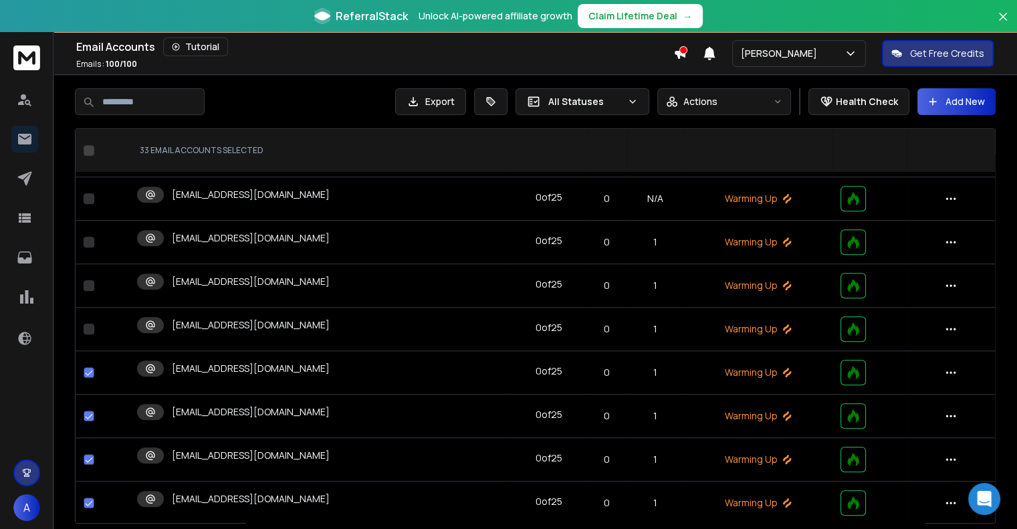
scroll to position [970, 0]
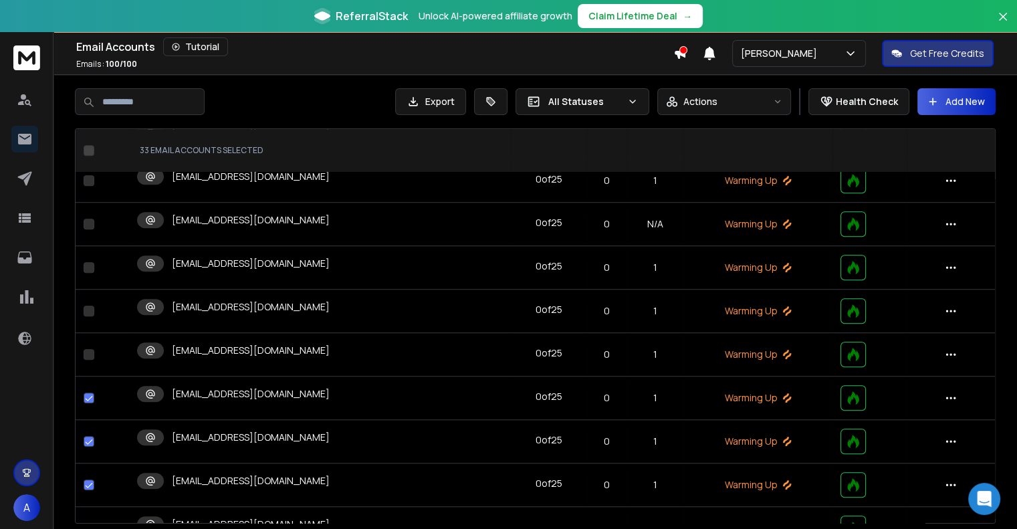
click at [86, 350] on button "button" at bounding box center [89, 354] width 11 height 11
click at [86, 308] on button "button" at bounding box center [89, 311] width 11 height 11
drag, startPoint x: 87, startPoint y: 268, endPoint x: 88, endPoint y: 259, distance: 9.5
click at [87, 267] on button "button" at bounding box center [89, 267] width 11 height 11
click at [91, 224] on button "button" at bounding box center [89, 224] width 11 height 11
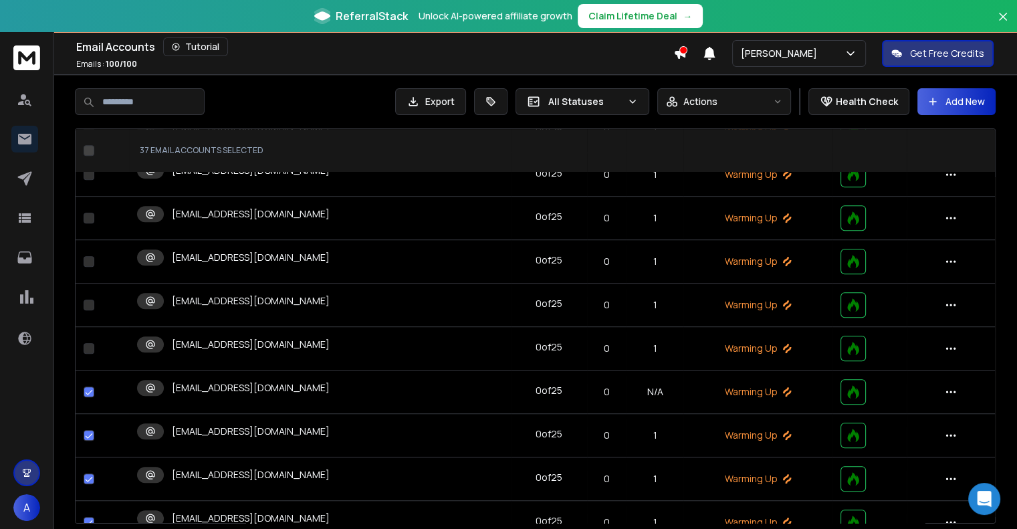
scroll to position [769, 0]
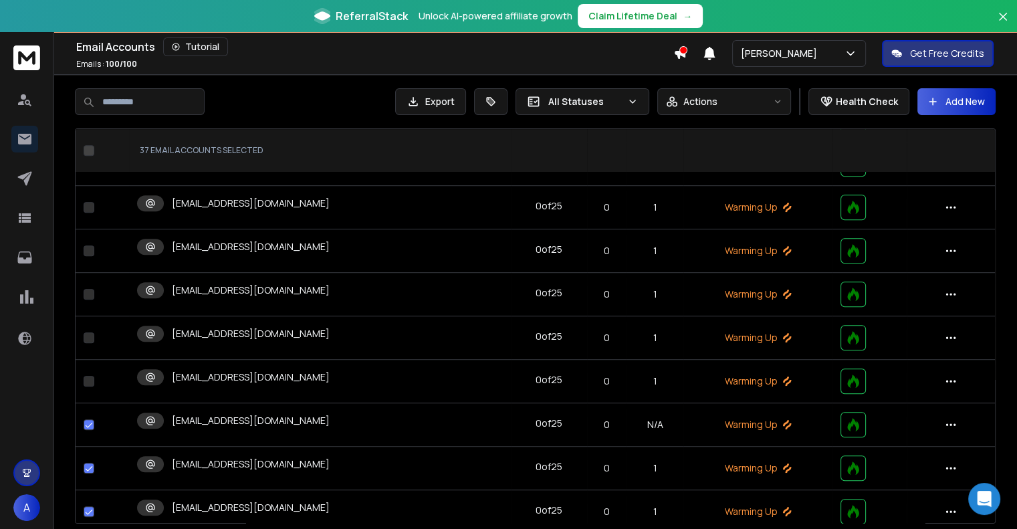
click at [88, 376] on button "button" at bounding box center [89, 381] width 11 height 11
click at [86, 334] on button "button" at bounding box center [89, 337] width 11 height 11
drag, startPoint x: 86, startPoint y: 292, endPoint x: 89, endPoint y: 262, distance: 29.5
click at [86, 291] on button "button" at bounding box center [89, 294] width 11 height 11
drag, startPoint x: 89, startPoint y: 251, endPoint x: 87, endPoint y: 224, distance: 26.8
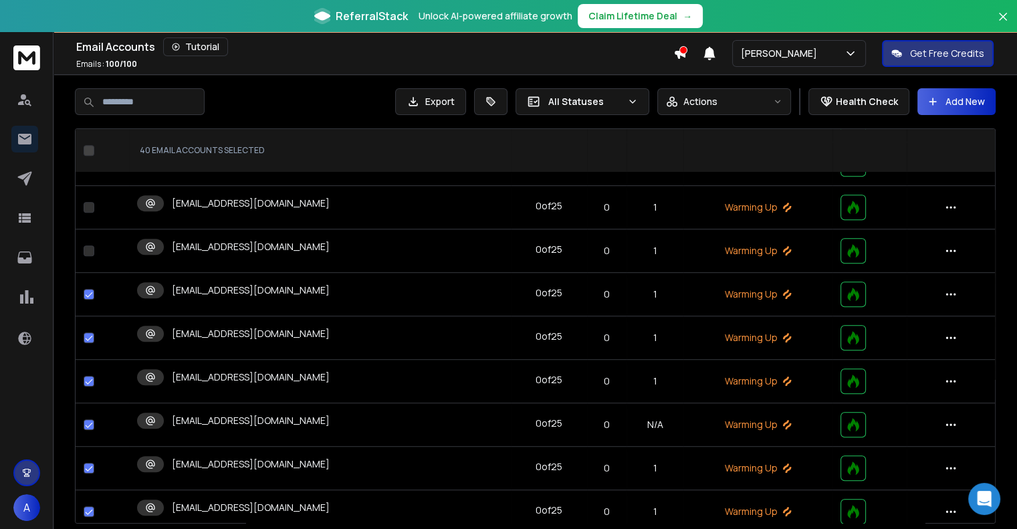
click at [89, 250] on button "button" at bounding box center [89, 250] width 11 height 11
click at [88, 203] on button "button" at bounding box center [89, 207] width 11 height 11
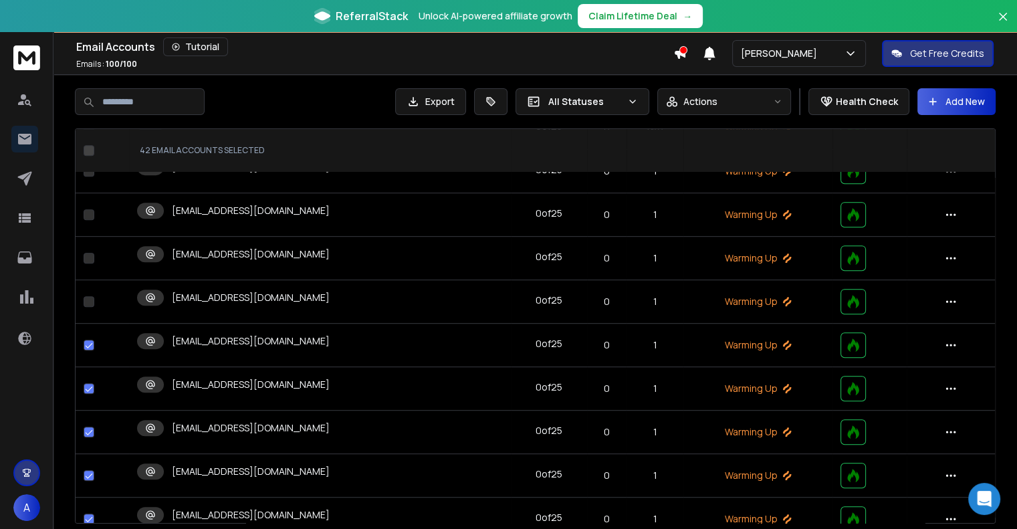
scroll to position [568, 0]
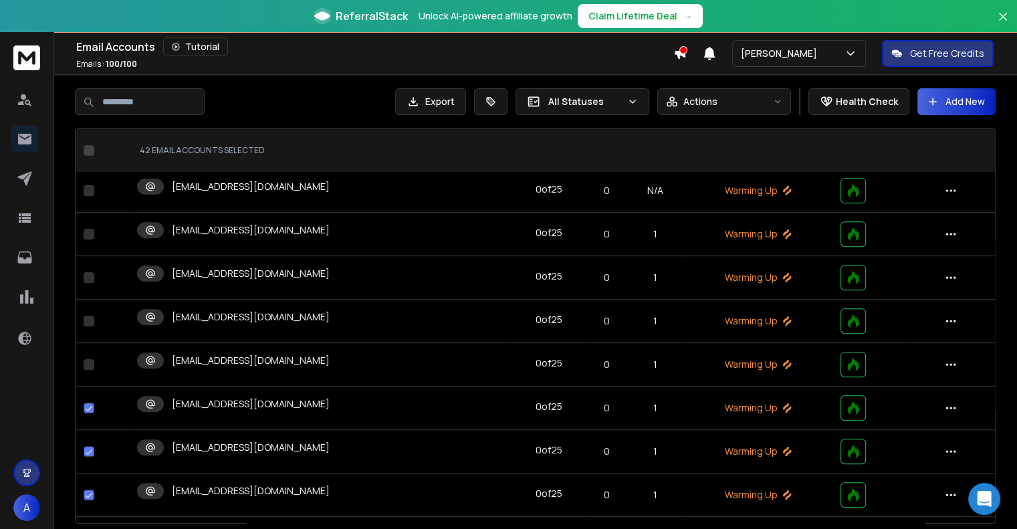
click at [90, 362] on button "button" at bounding box center [89, 364] width 11 height 11
click at [88, 319] on button "button" at bounding box center [89, 321] width 11 height 11
click at [93, 280] on td at bounding box center [102, 277] width 53 height 43
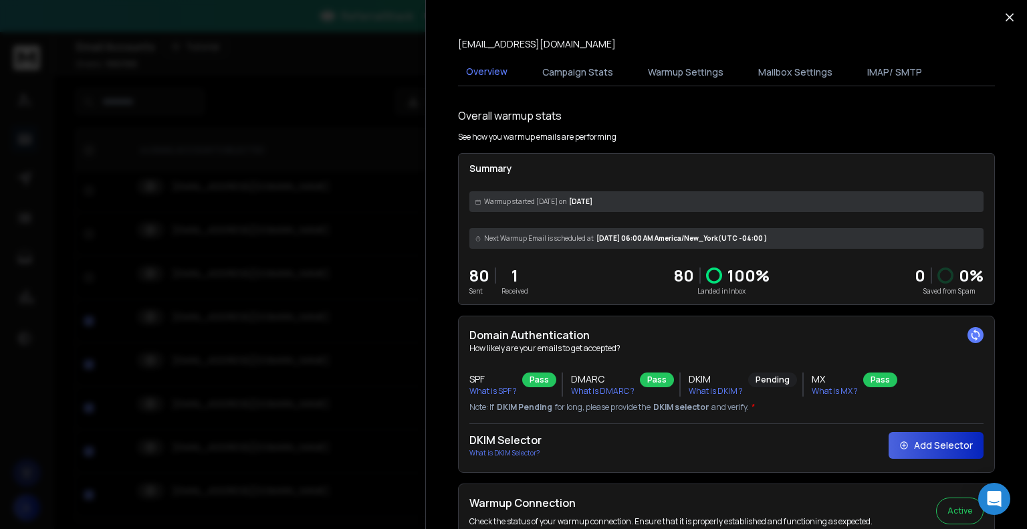
click at [1003, 14] on icon "button" at bounding box center [1009, 17] width 13 height 13
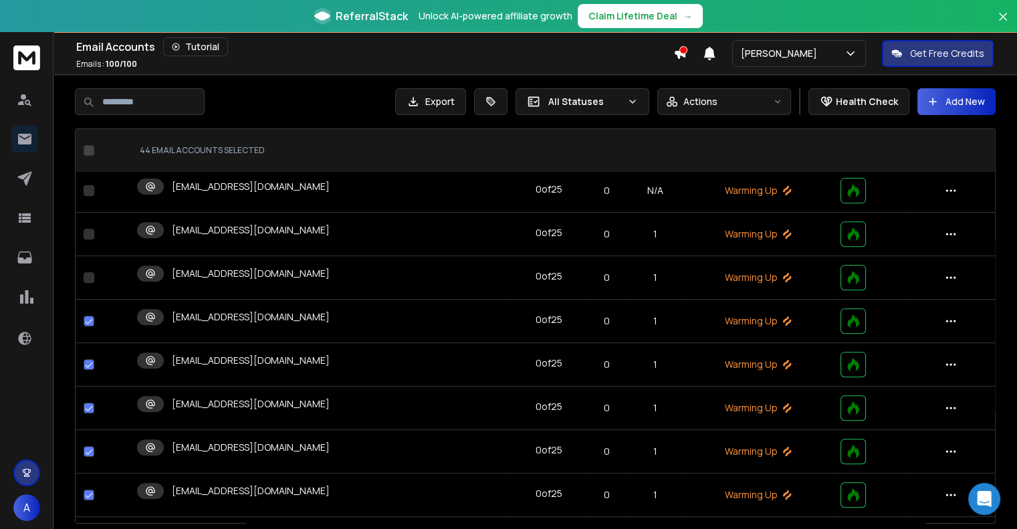
click at [90, 272] on button "button" at bounding box center [89, 277] width 11 height 11
drag, startPoint x: 87, startPoint y: 230, endPoint x: 88, endPoint y: 221, distance: 8.8
click at [88, 230] on button "button" at bounding box center [89, 234] width 11 height 11
click at [88, 189] on button "button" at bounding box center [89, 190] width 11 height 11
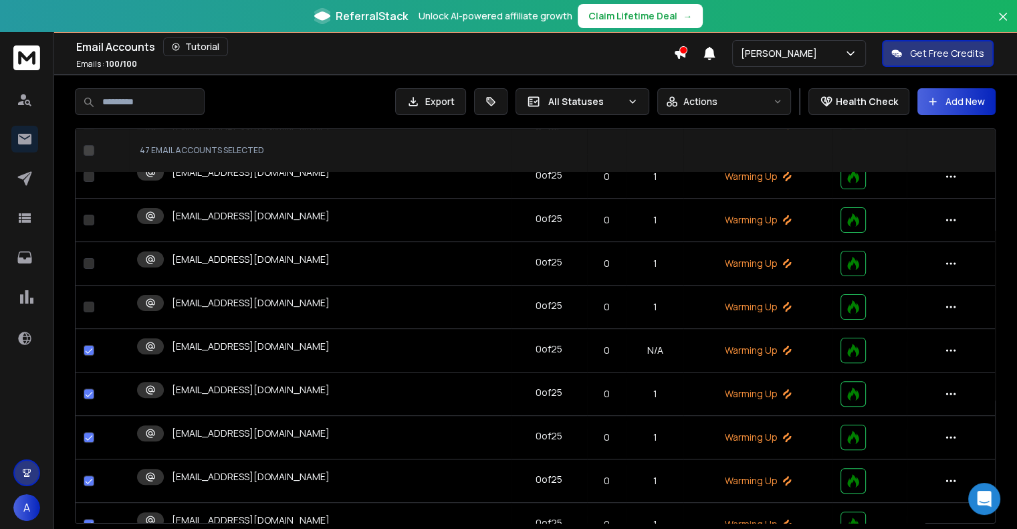
scroll to position [368, 0]
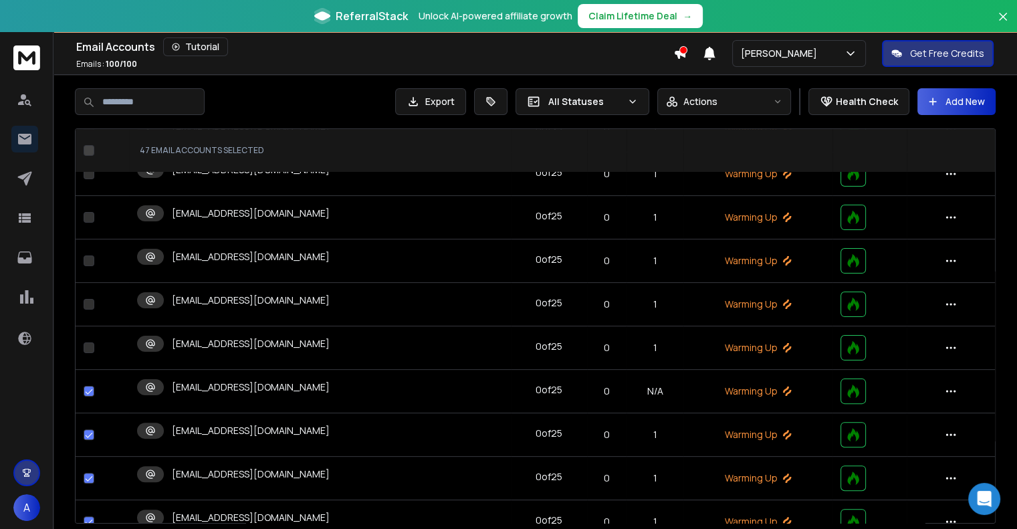
click at [89, 347] on button "button" at bounding box center [89, 347] width 11 height 11
click at [91, 302] on button "button" at bounding box center [89, 304] width 11 height 11
click at [88, 259] on button "button" at bounding box center [89, 260] width 11 height 11
click at [88, 214] on button "button" at bounding box center [89, 217] width 11 height 11
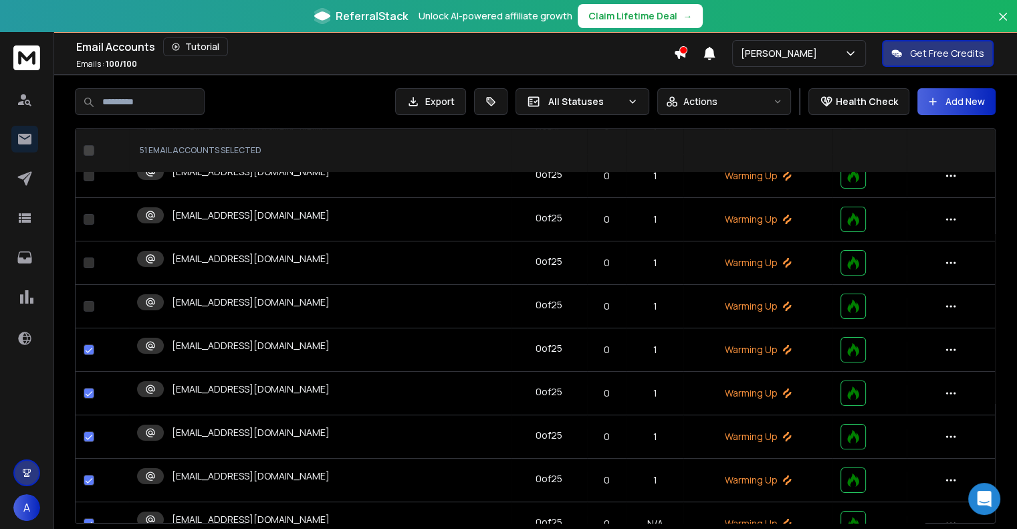
scroll to position [167, 0]
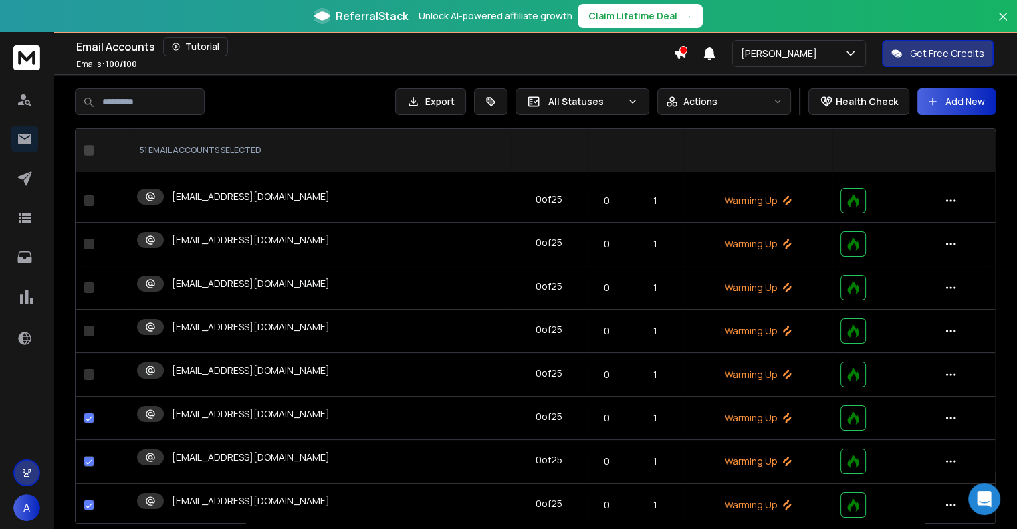
click at [88, 371] on button "button" at bounding box center [89, 374] width 11 height 11
click at [90, 330] on button "button" at bounding box center [89, 331] width 11 height 11
drag, startPoint x: 88, startPoint y: 288, endPoint x: 90, endPoint y: 269, distance: 18.8
click at [88, 287] on button "button" at bounding box center [89, 287] width 11 height 11
click at [91, 243] on button "button" at bounding box center [89, 244] width 11 height 11
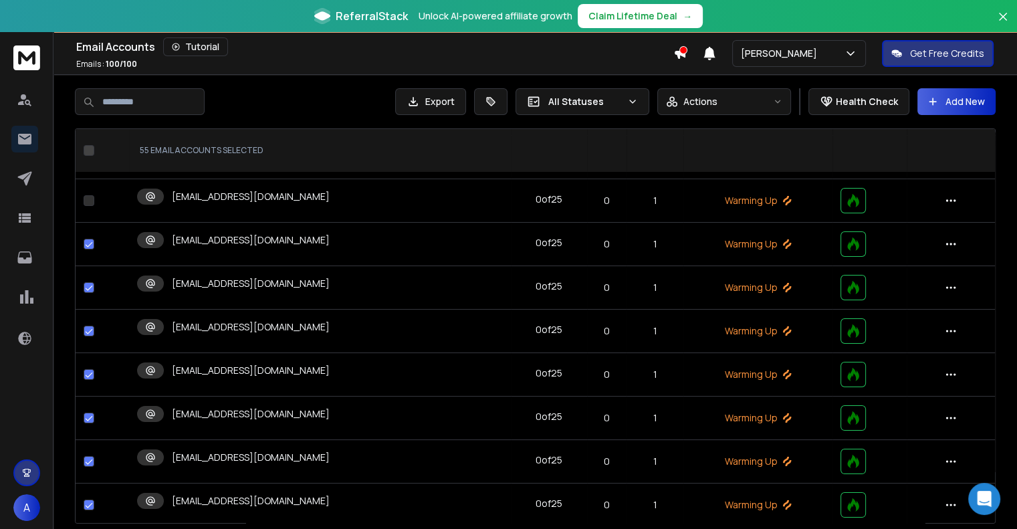
click at [91, 203] on button "button" at bounding box center [89, 200] width 11 height 11
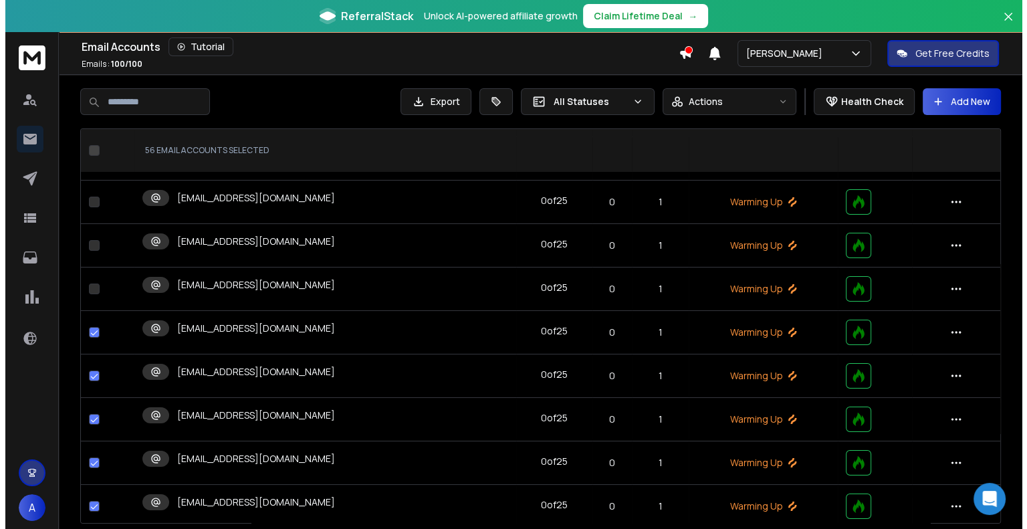
scroll to position [0, 0]
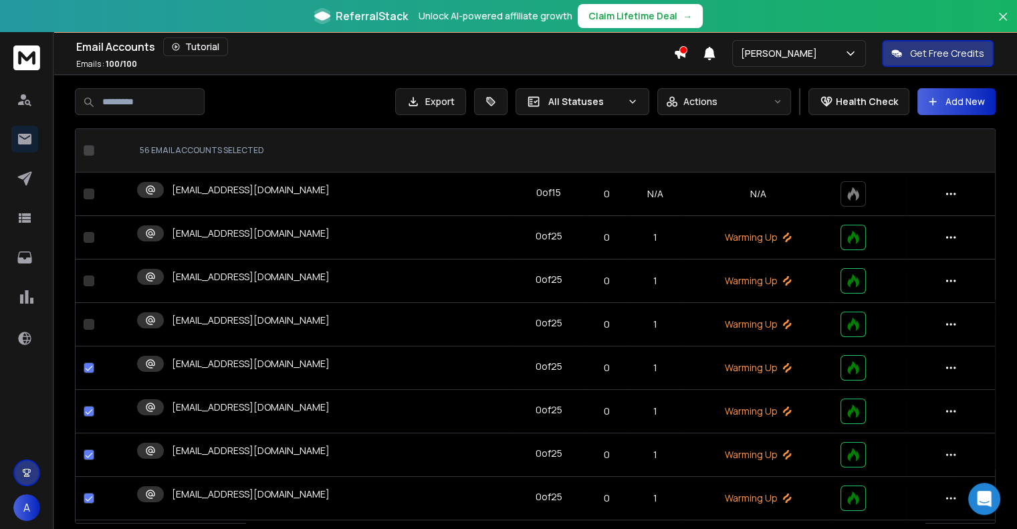
click at [88, 322] on button "button" at bounding box center [89, 324] width 11 height 11
click at [90, 283] on button "button" at bounding box center [89, 281] width 11 height 11
click at [89, 234] on button "button" at bounding box center [89, 237] width 11 height 11
click at [86, 191] on button "button" at bounding box center [89, 194] width 11 height 11
click at [771, 111] on button "Actions" at bounding box center [724, 101] width 134 height 27
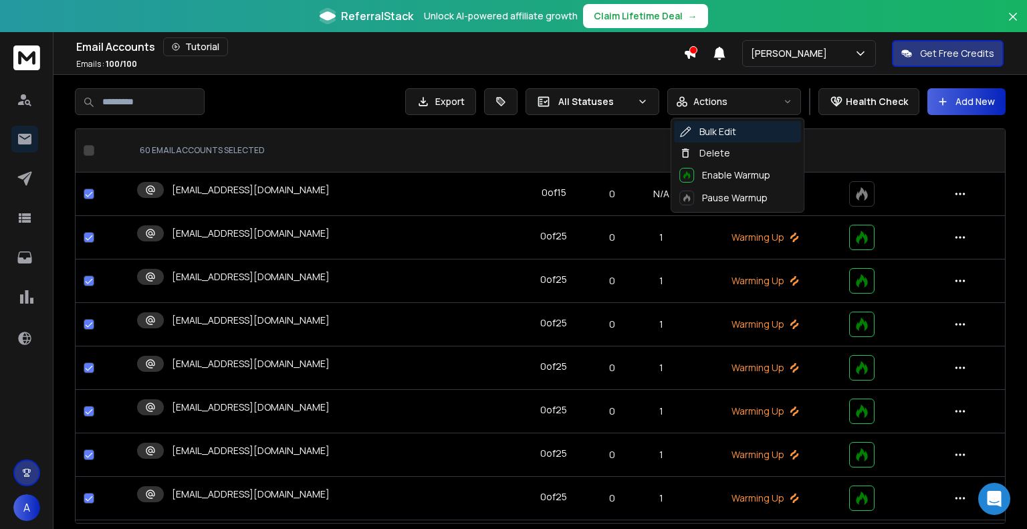
click at [726, 134] on div "Bulk Edit" at bounding box center [707, 131] width 57 height 13
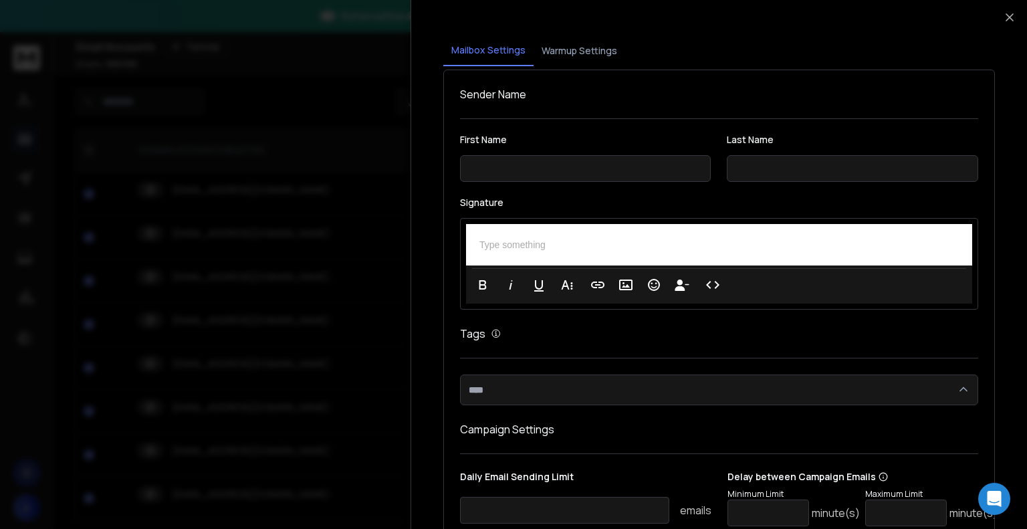
click at [656, 236] on div at bounding box center [719, 244] width 506 height 41
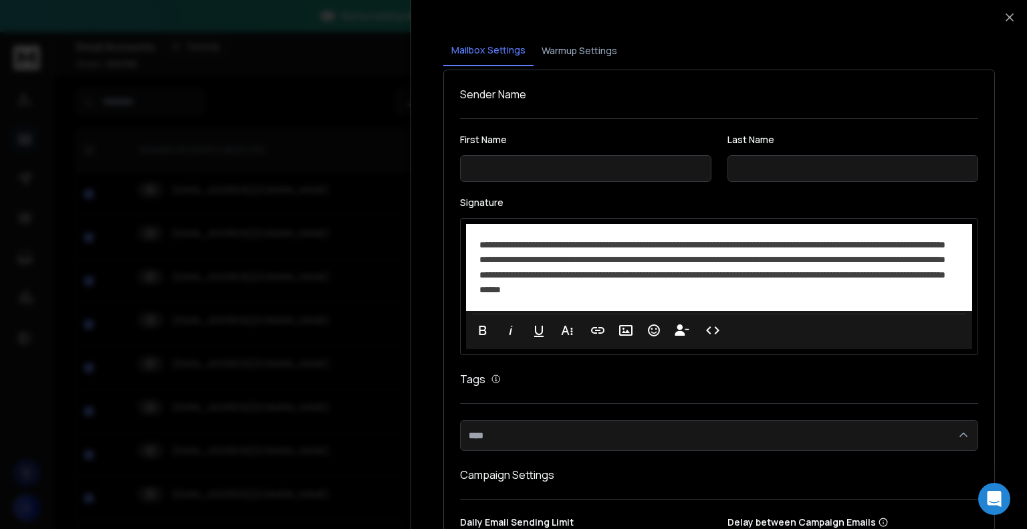
scroll to position [134, 0]
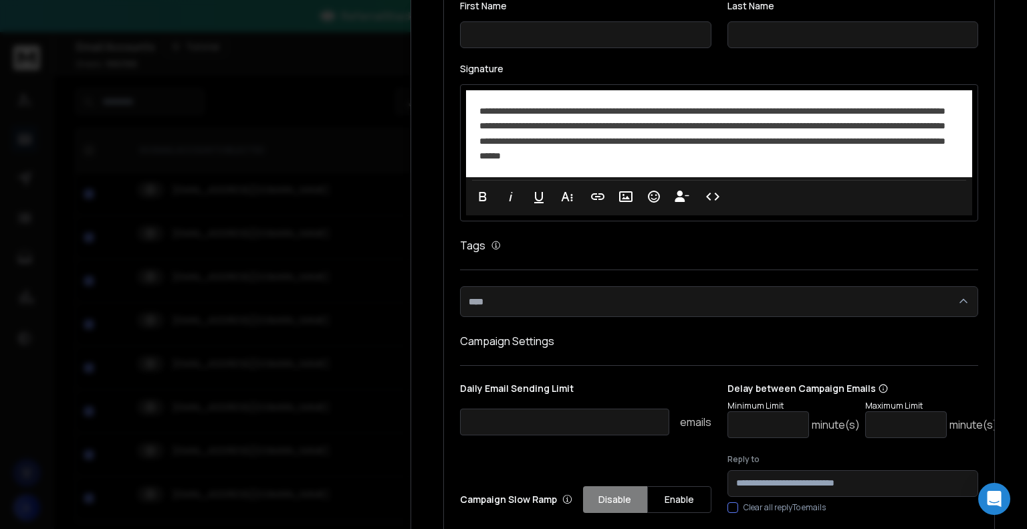
click at [522, 411] on input "number" at bounding box center [564, 422] width 209 height 27
type input "**"
click at [781, 423] on input "number" at bounding box center [769, 424] width 82 height 27
type input "*"
click at [889, 422] on input "number" at bounding box center [906, 424] width 82 height 27
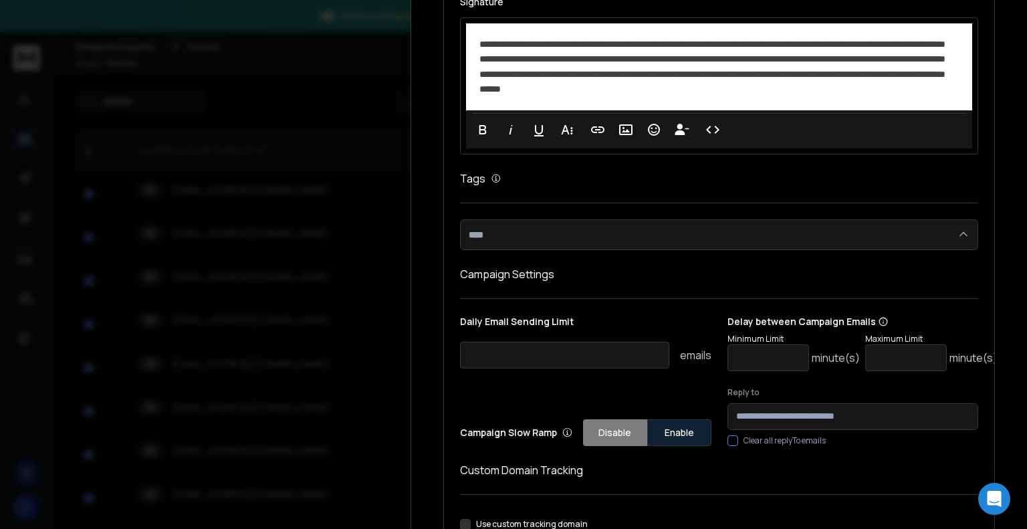
type input "**"
click at [680, 431] on button "Enable" at bounding box center [679, 432] width 64 height 27
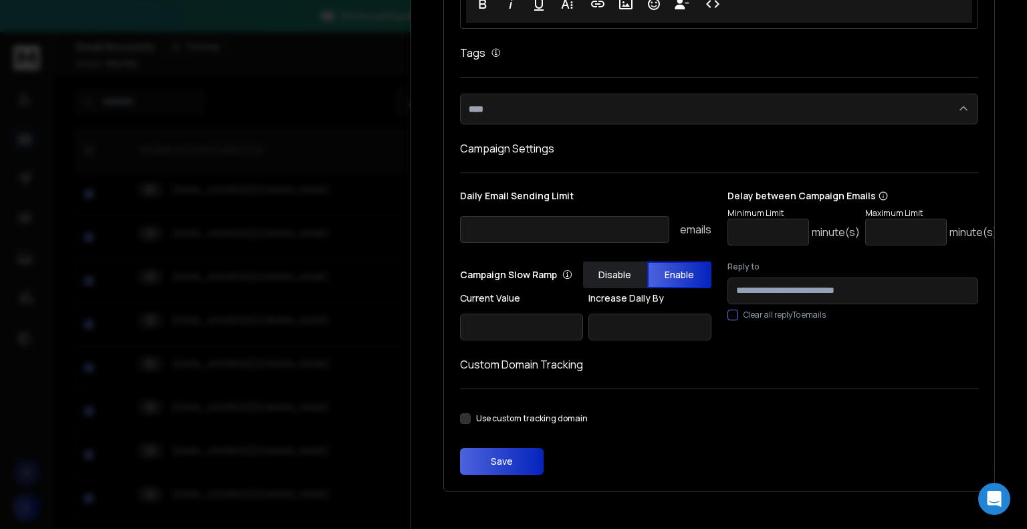
scroll to position [335, 0]
drag, startPoint x: 488, startPoint y: 322, endPoint x: 460, endPoint y: 325, distance: 28.2
click at [460, 325] on input "*" at bounding box center [521, 327] width 123 height 27
type input "*"
click at [599, 318] on input "Increase Daily By" at bounding box center [649, 327] width 123 height 27
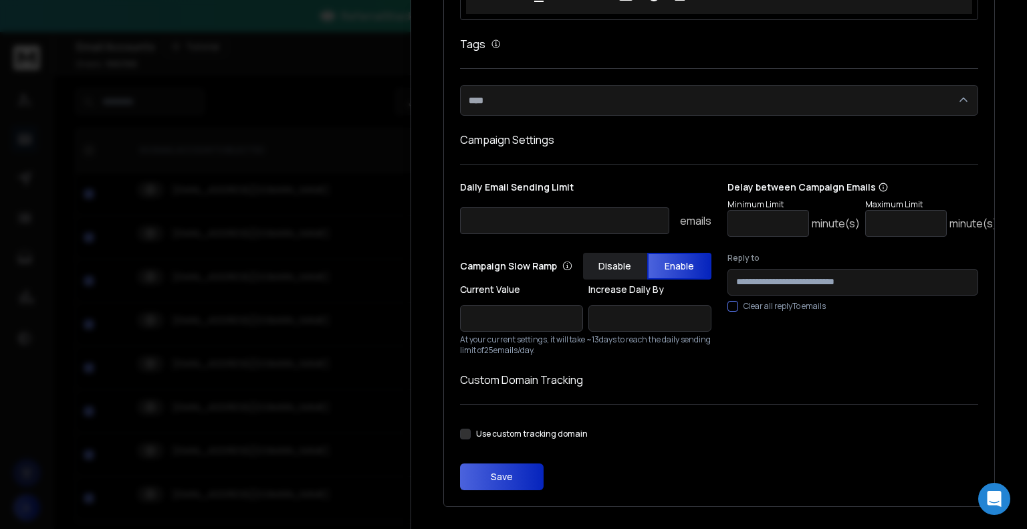
type input "*"
click at [509, 471] on button "Save" at bounding box center [502, 476] width 84 height 27
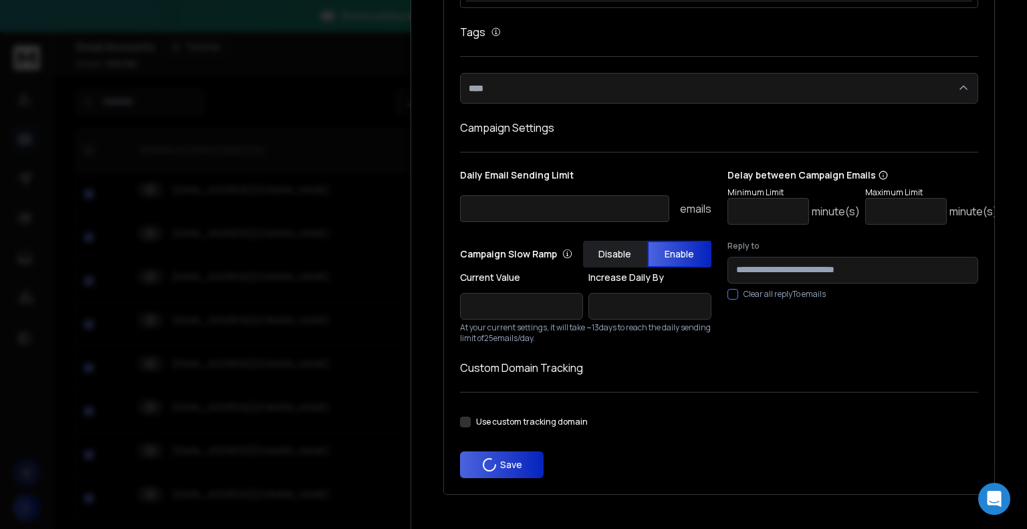
scroll to position [359, 0]
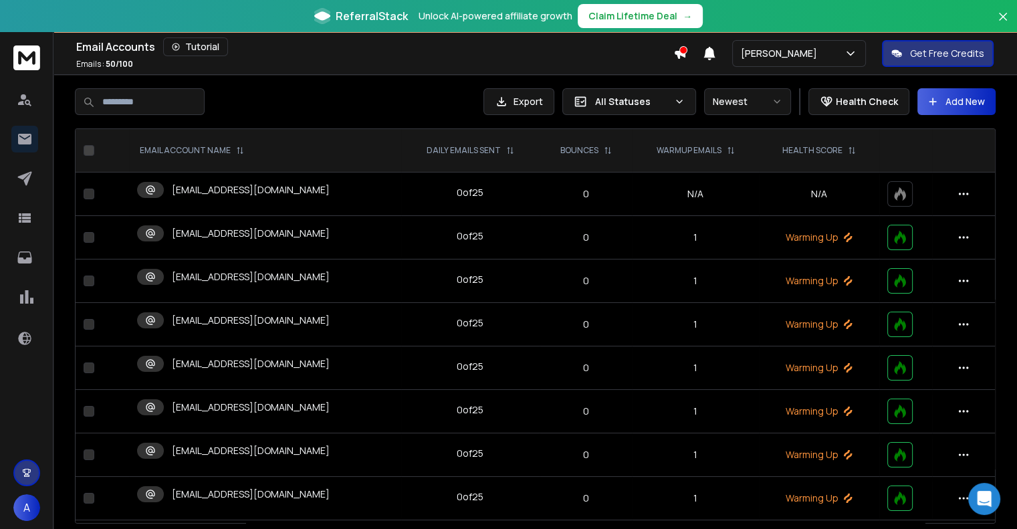
click at [645, 85] on div "Export All Statuses Newest Health Check Add New EMAIL ACCOUNT NAME DAILY EMAILS…" at bounding box center [535, 306] width 964 height 462
click at [768, 53] on p "[PERSON_NAME]" at bounding box center [782, 53] width 82 height 13
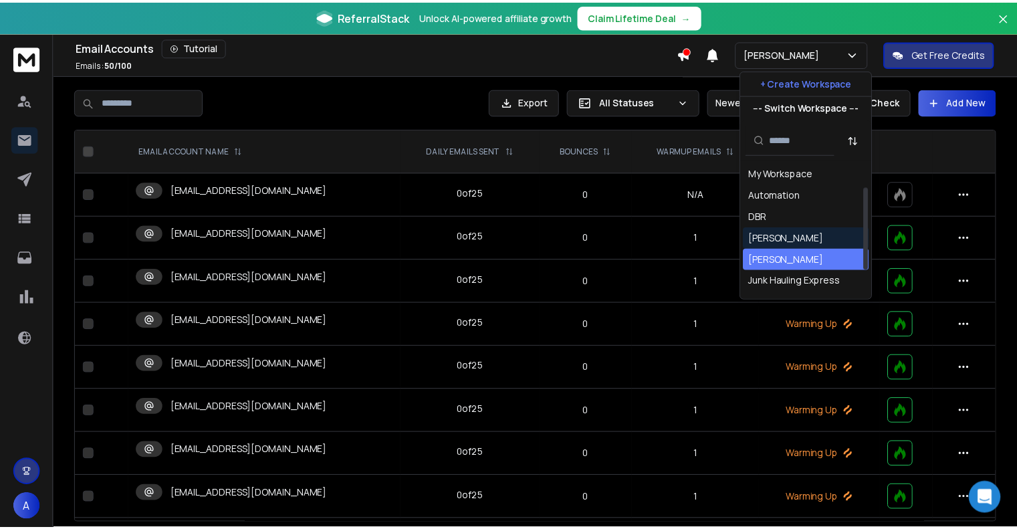
scroll to position [67, 0]
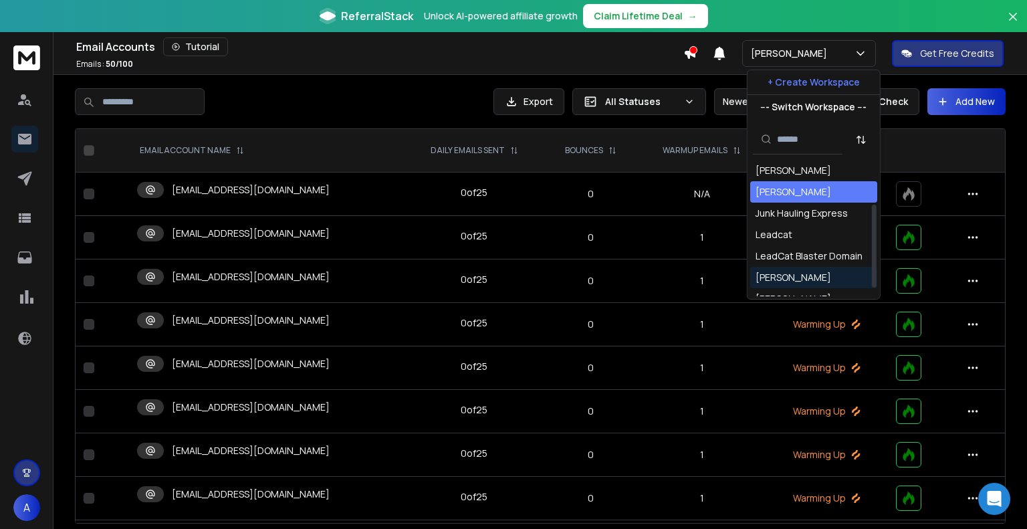
click at [796, 278] on div "Liz Vagenas" at bounding box center [794, 277] width 76 height 13
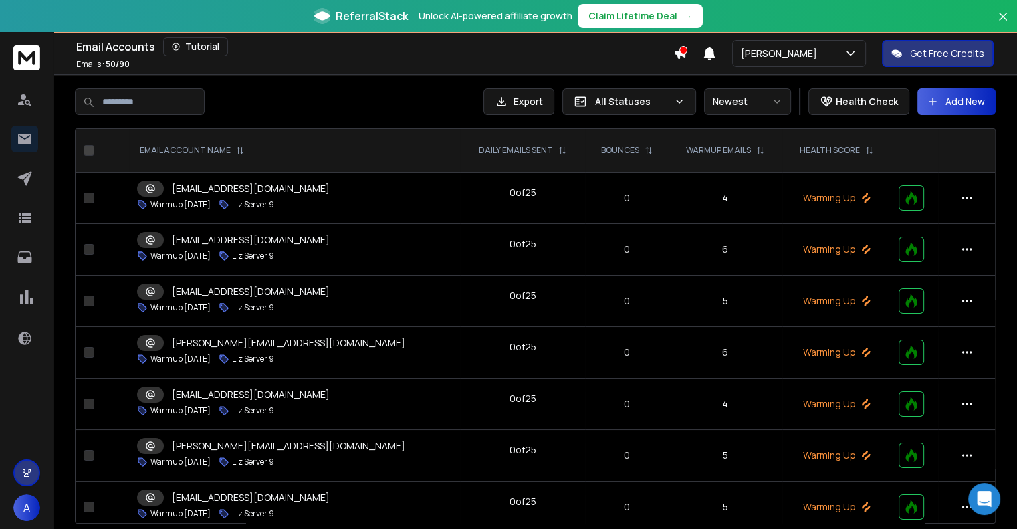
click at [962, 249] on icon at bounding box center [967, 249] width 10 height 2
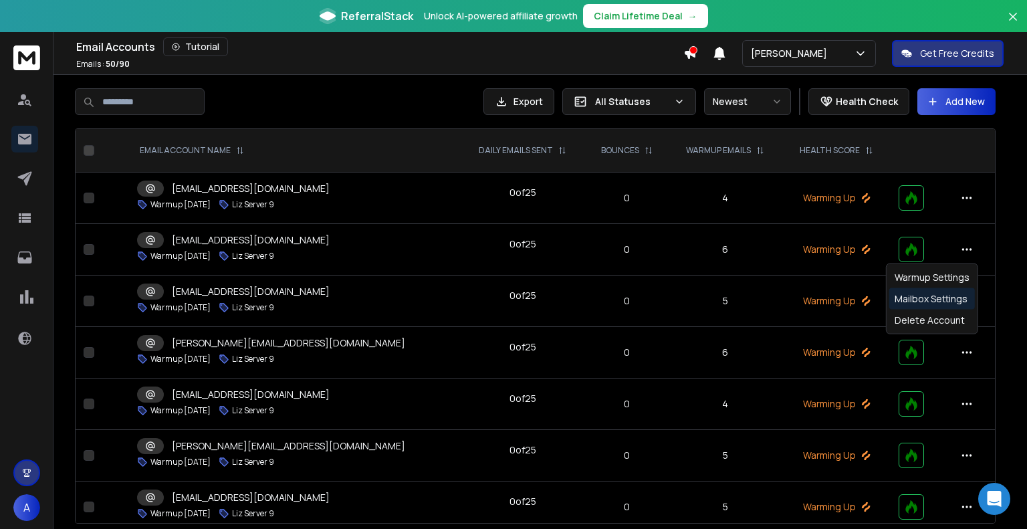
click at [933, 297] on div "Mailbox Settings" at bounding box center [932, 298] width 86 height 21
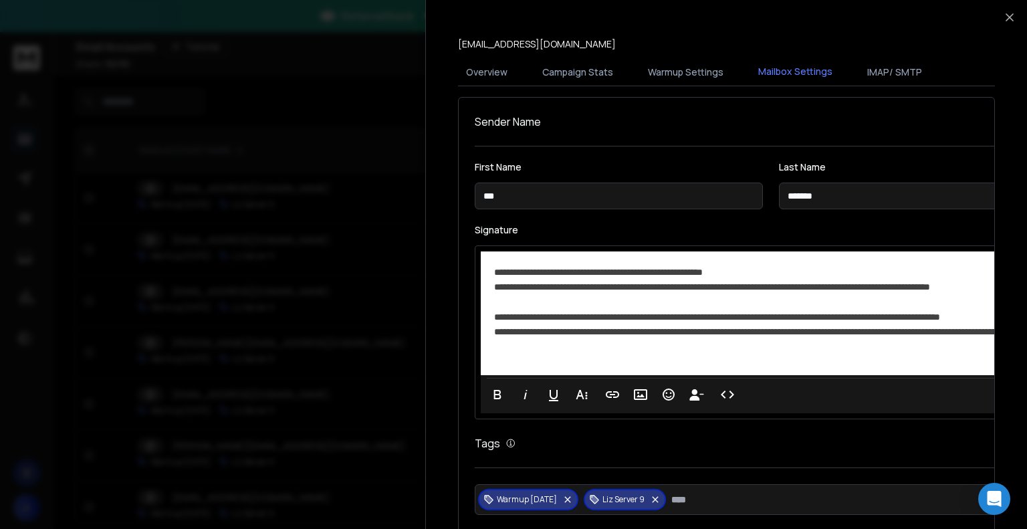
click at [687, 71] on button "Warmup Settings" at bounding box center [686, 72] width 92 height 29
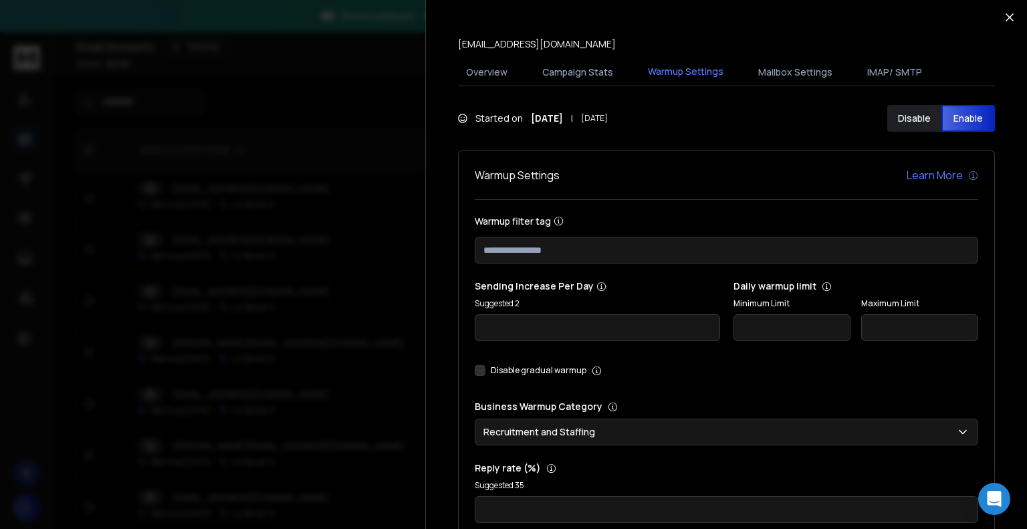
click at [1008, 16] on icon "button" at bounding box center [1009, 17] width 13 height 13
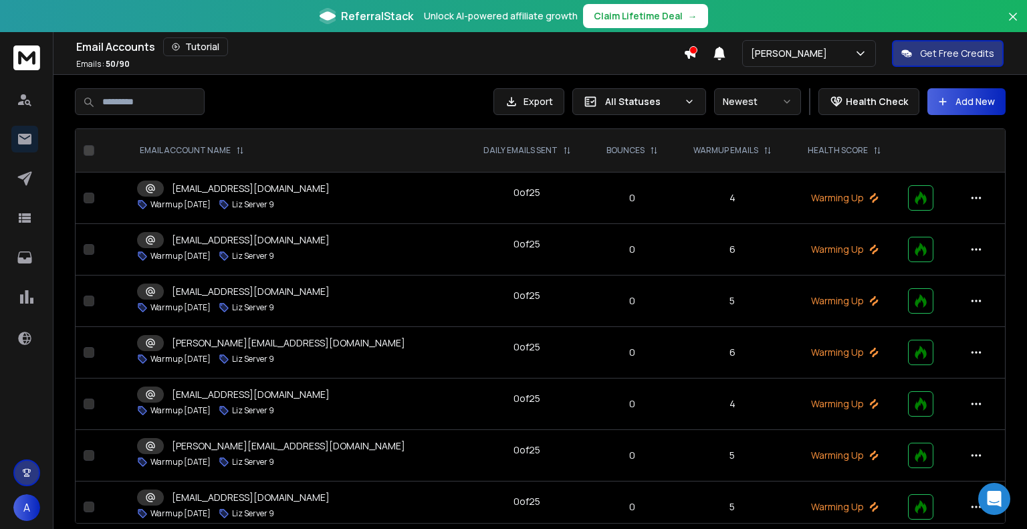
click at [970, 201] on icon at bounding box center [976, 198] width 12 height 12
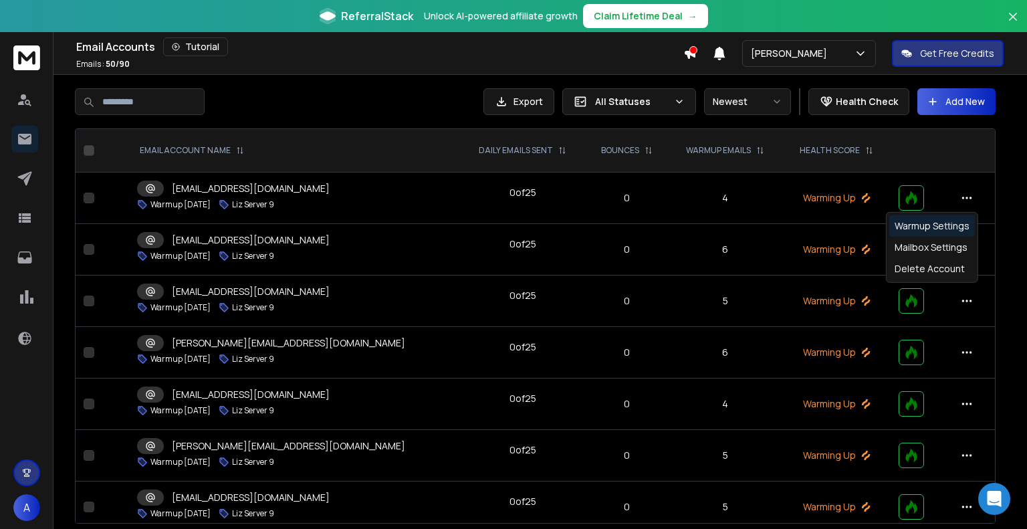
click at [931, 231] on div "Warmup Settings" at bounding box center [932, 225] width 86 height 21
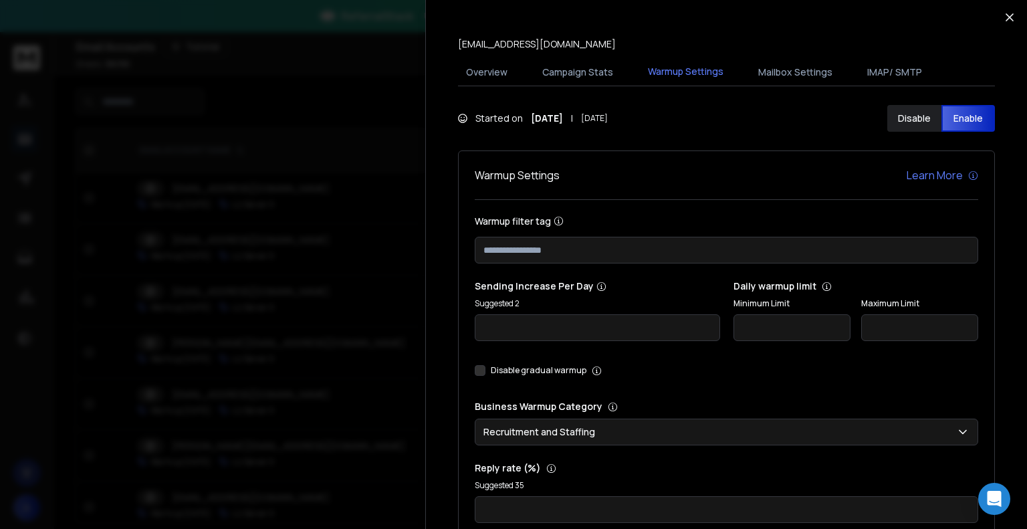
click at [1006, 21] on icon "button" at bounding box center [1009, 17] width 13 height 13
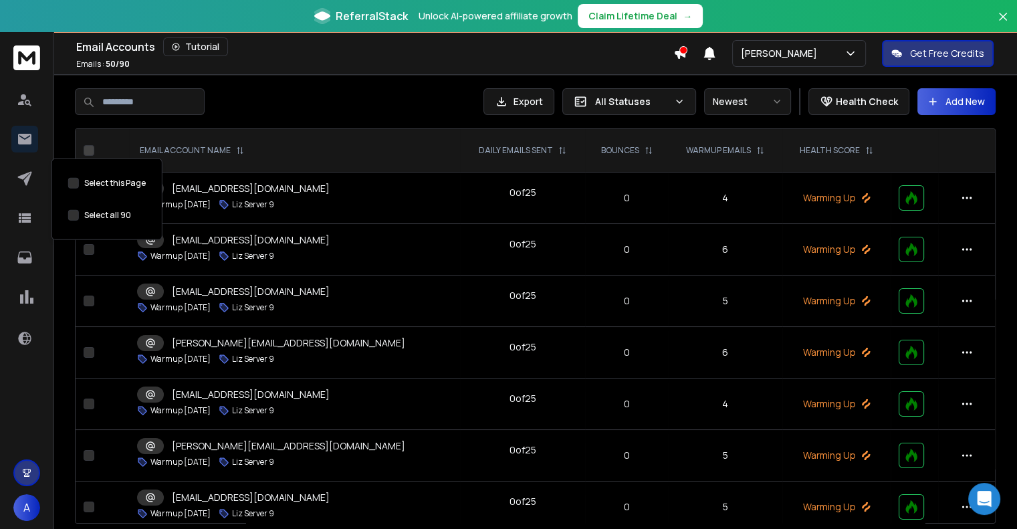
click at [83, 145] on th at bounding box center [102, 150] width 53 height 43
click at [88, 152] on button "Select this Page" at bounding box center [89, 150] width 11 height 11
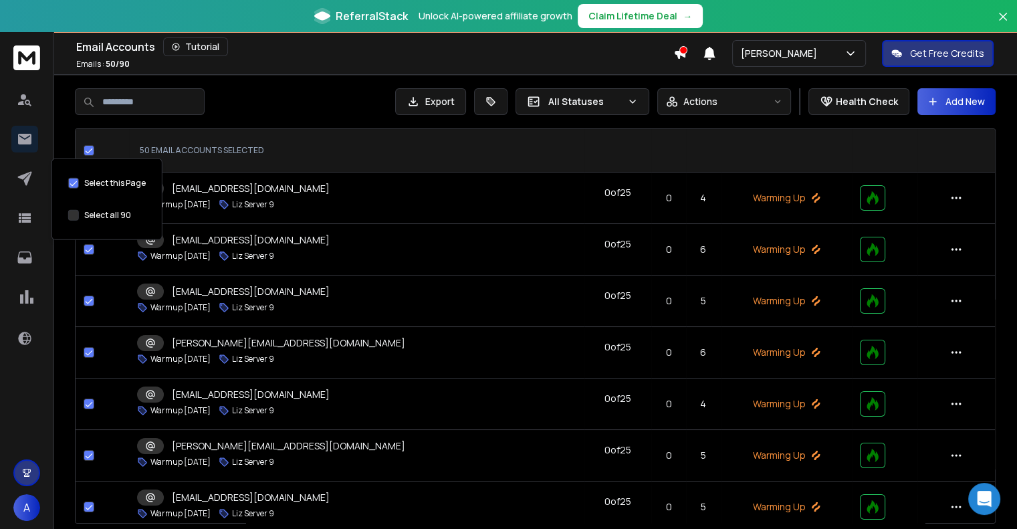
click at [75, 211] on button "Select this Page" at bounding box center [73, 215] width 11 height 11
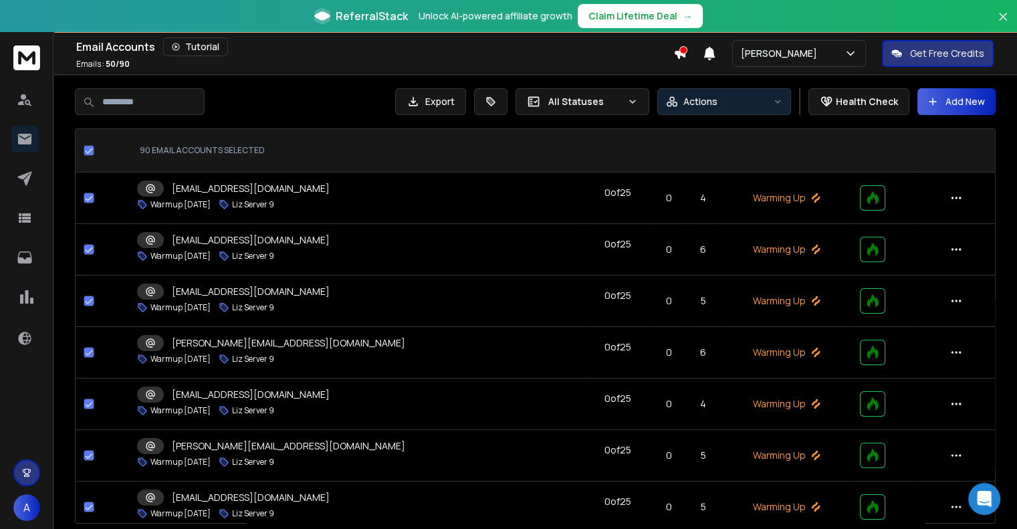
click at [764, 104] on div "Actions" at bounding box center [717, 101] width 102 height 13
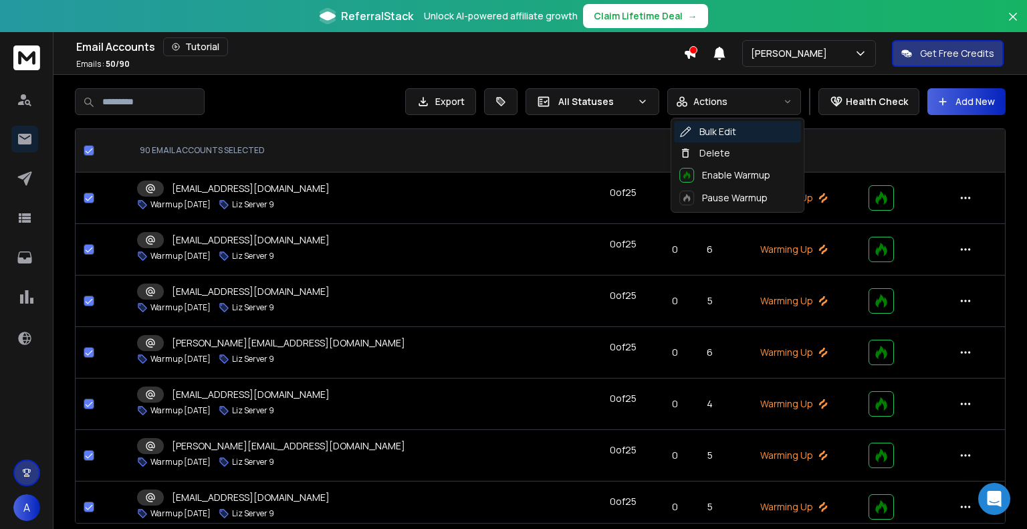
click at [723, 124] on div "Bulk Edit" at bounding box center [737, 131] width 127 height 21
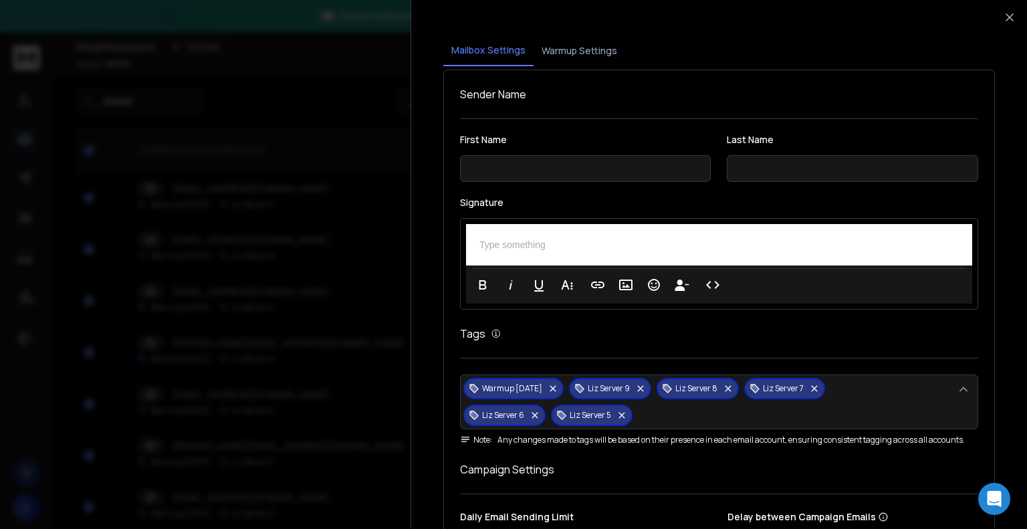
click at [600, 53] on button "Warmup Settings" at bounding box center [580, 50] width 92 height 29
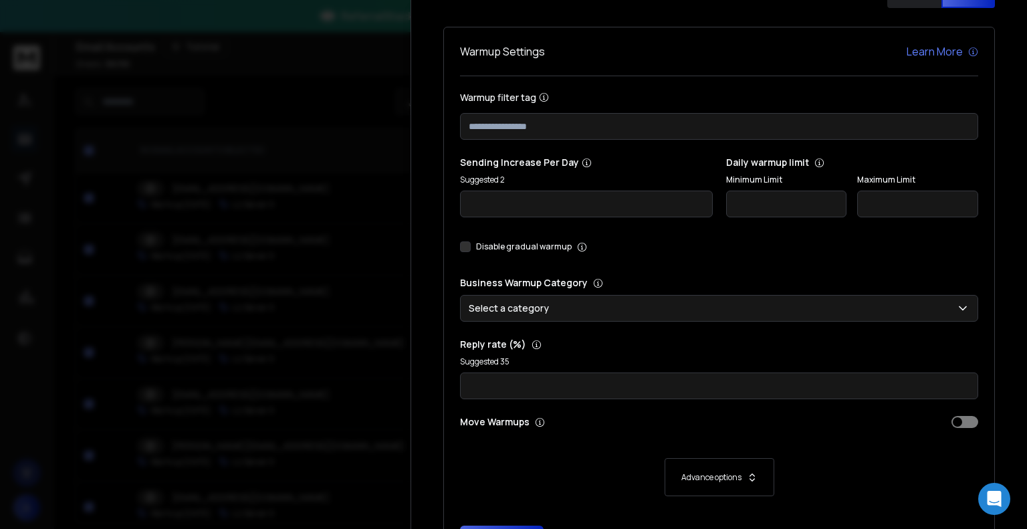
scroll to position [173, 0]
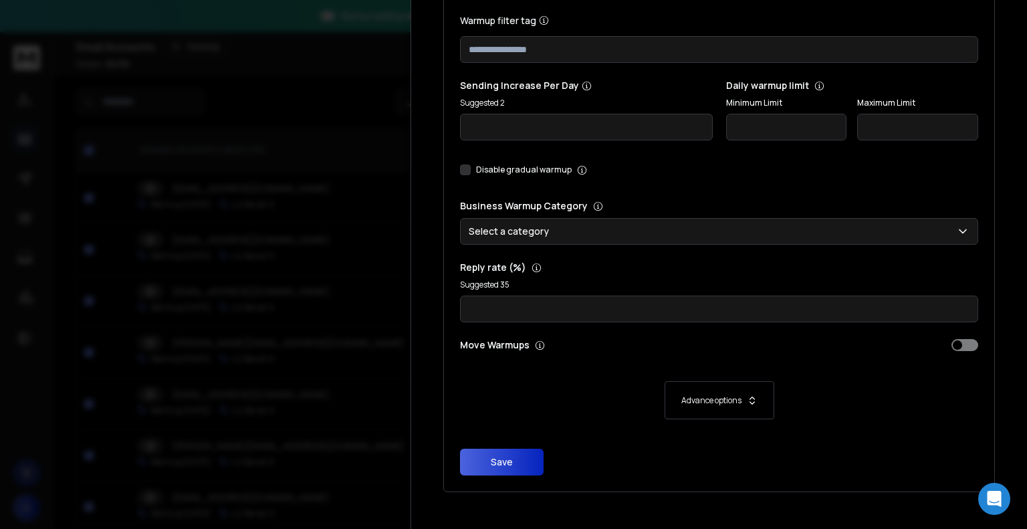
click at [772, 127] on input "number" at bounding box center [786, 127] width 121 height 27
type input "*"
click at [893, 135] on input "number" at bounding box center [917, 127] width 121 height 27
type input "**"
click at [606, 134] on input "number" at bounding box center [586, 127] width 252 height 27
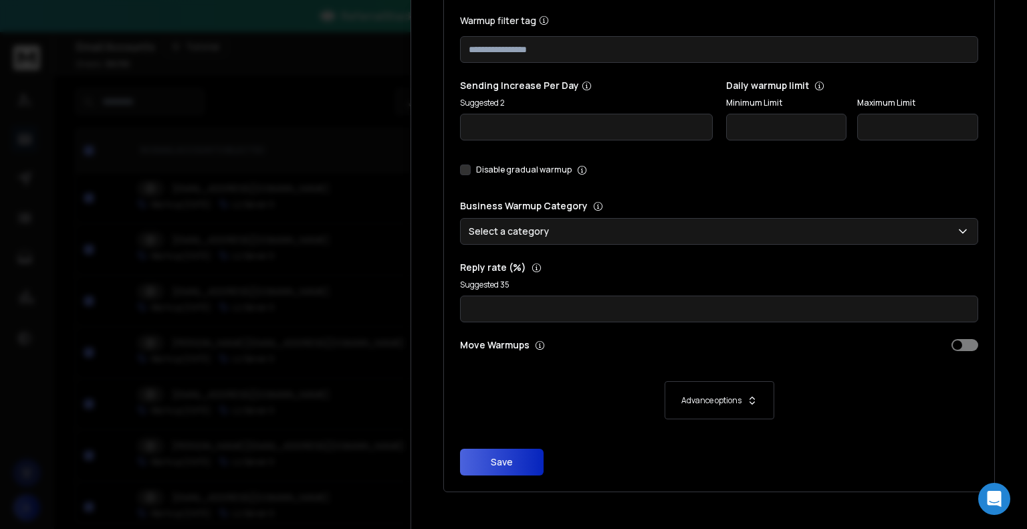
type input "*"
click at [536, 304] on input "number" at bounding box center [719, 309] width 518 height 27
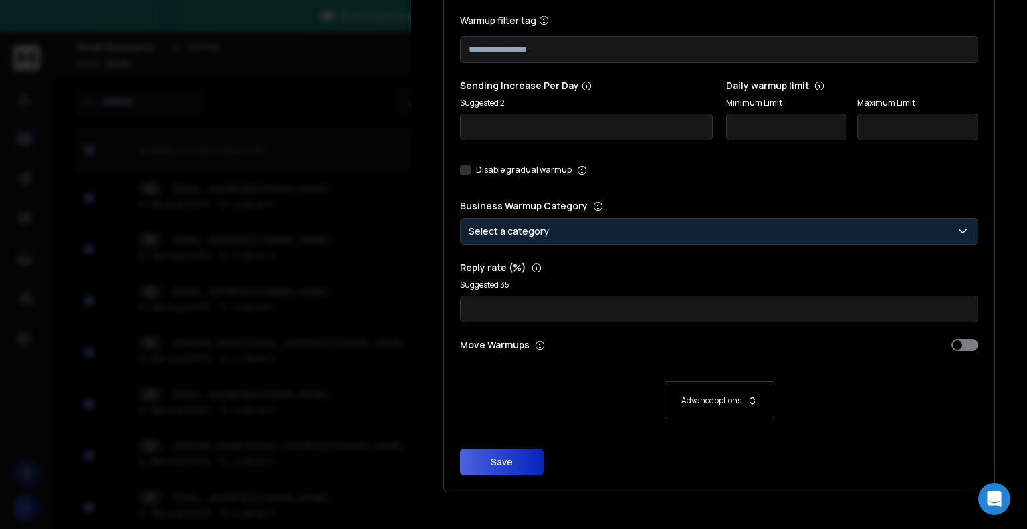
type input "**"
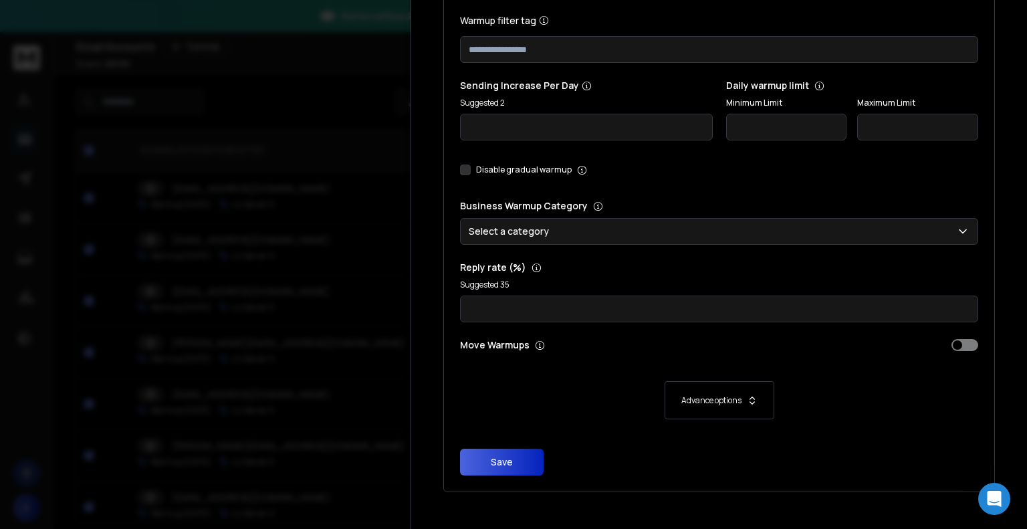
click at [521, 229] on p "Select a category" at bounding box center [512, 231] width 86 height 13
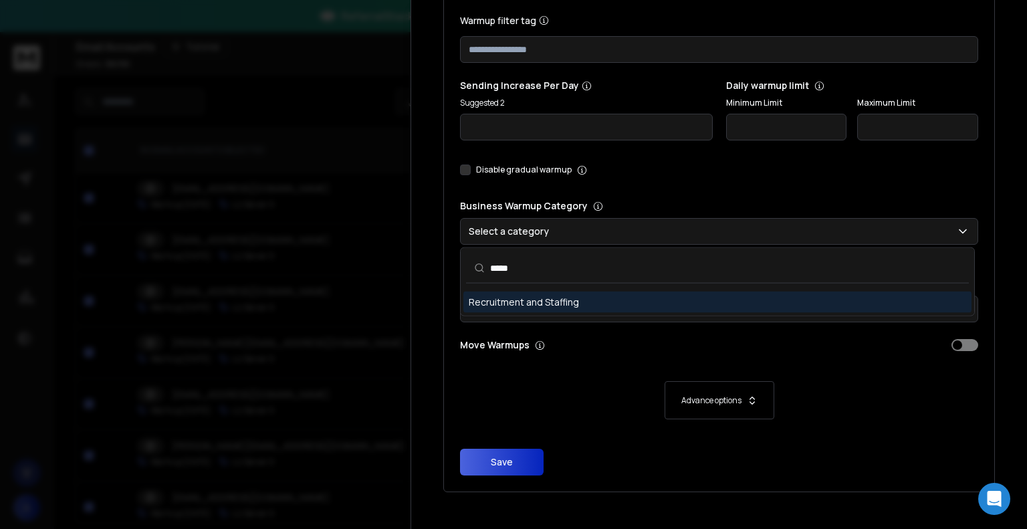
type input "*****"
click at [562, 306] on span "Recruitment and Staffing" at bounding box center [524, 302] width 110 height 13
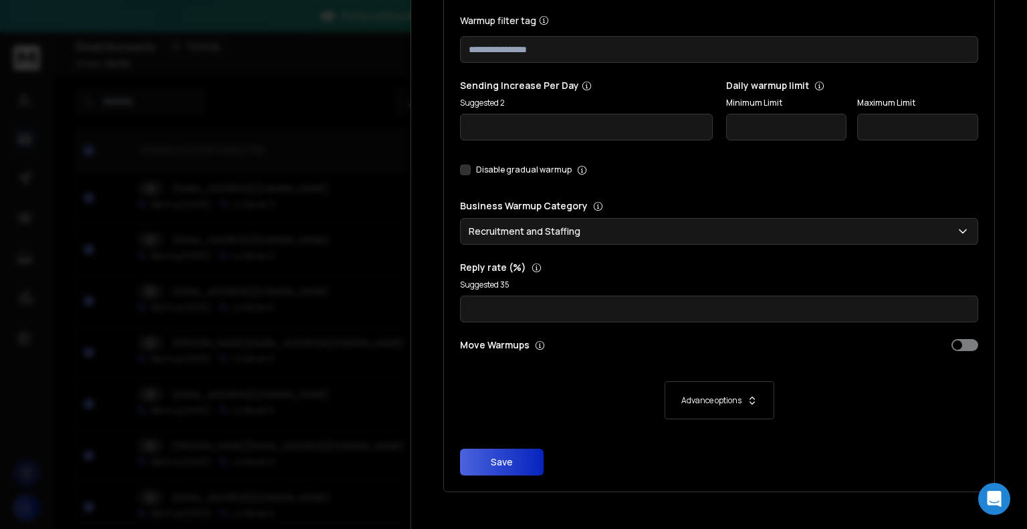
click at [518, 458] on button "Save" at bounding box center [502, 462] width 84 height 27
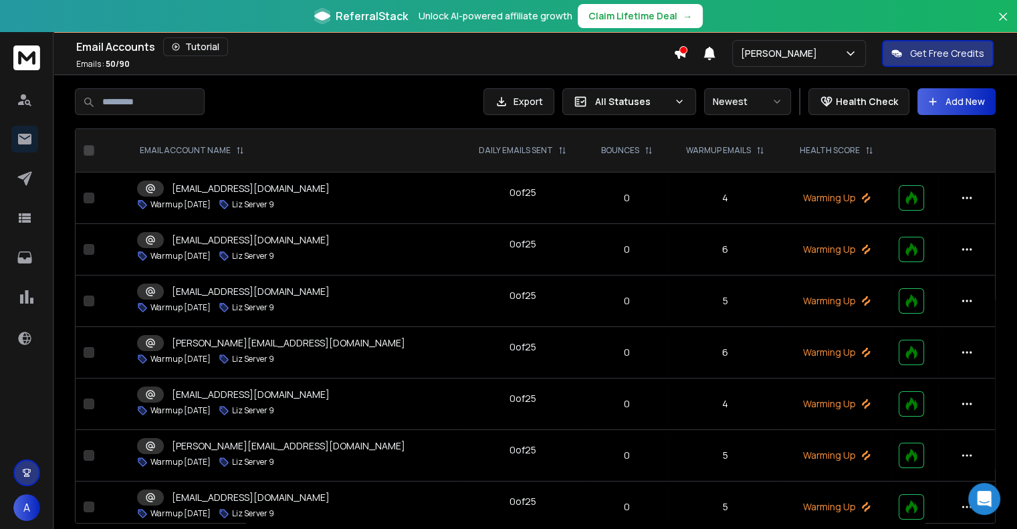
click at [961, 200] on icon at bounding box center [967, 198] width 12 height 12
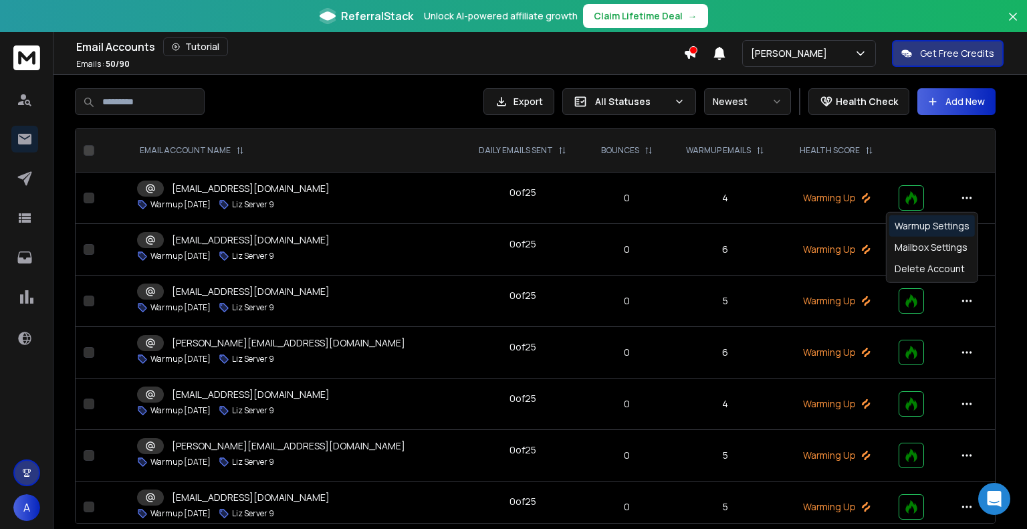
click at [930, 229] on div "Warmup Settings" at bounding box center [932, 225] width 86 height 21
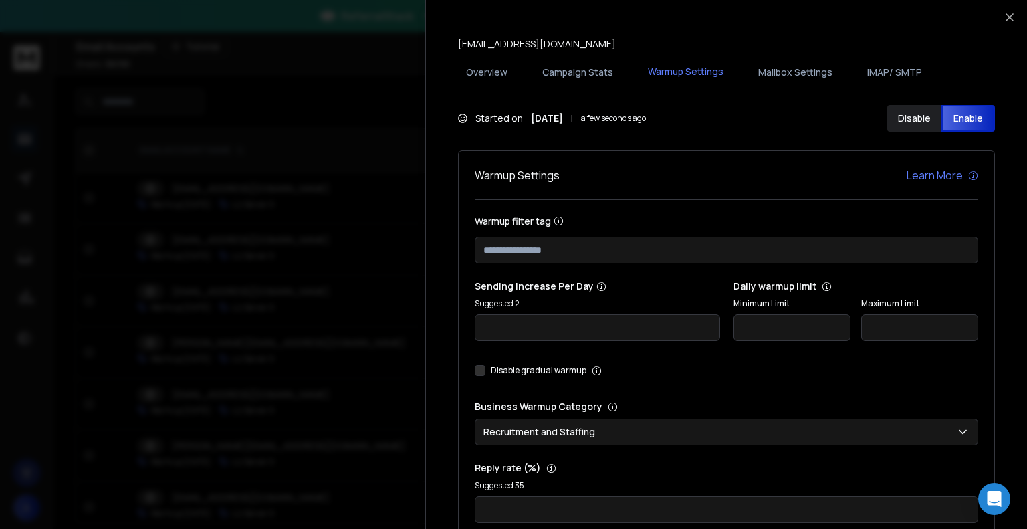
click at [797, 70] on button "Mailbox Settings" at bounding box center [795, 72] width 90 height 29
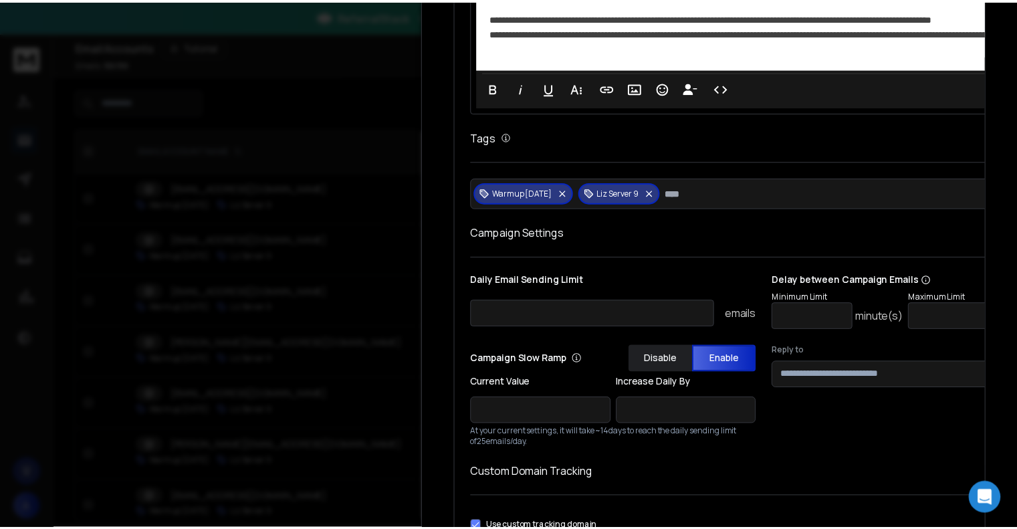
scroll to position [0, 0]
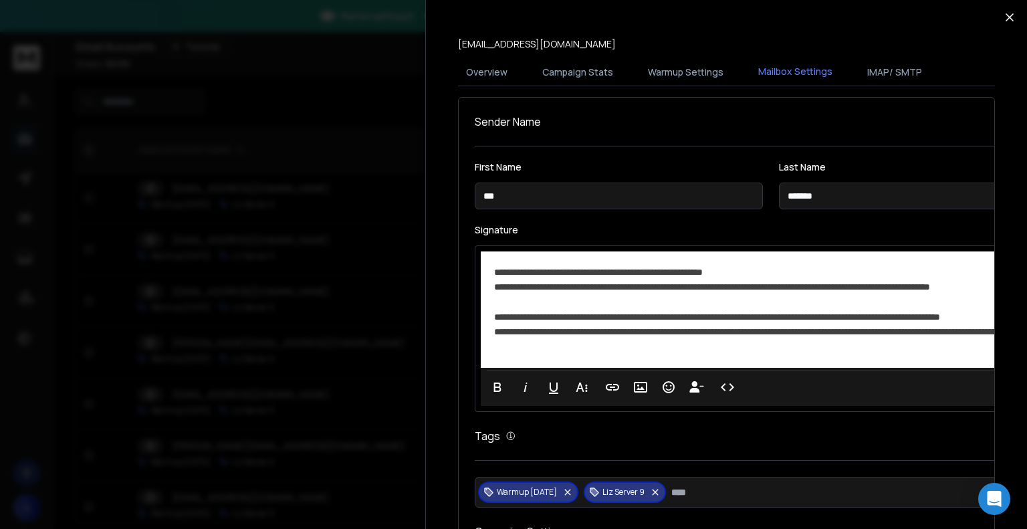
click at [1006, 14] on icon "button" at bounding box center [1009, 17] width 13 height 13
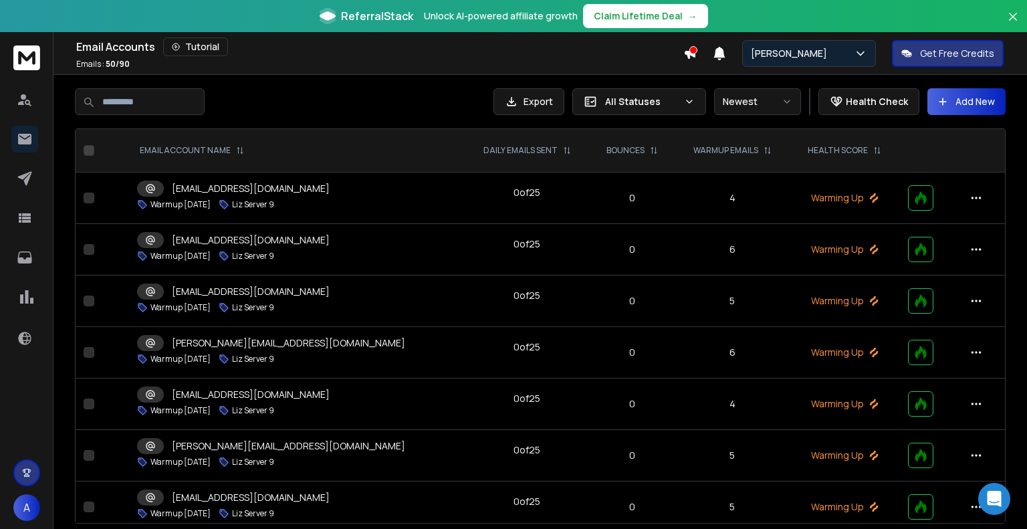
click at [782, 60] on button "[PERSON_NAME]" at bounding box center [809, 53] width 134 height 27
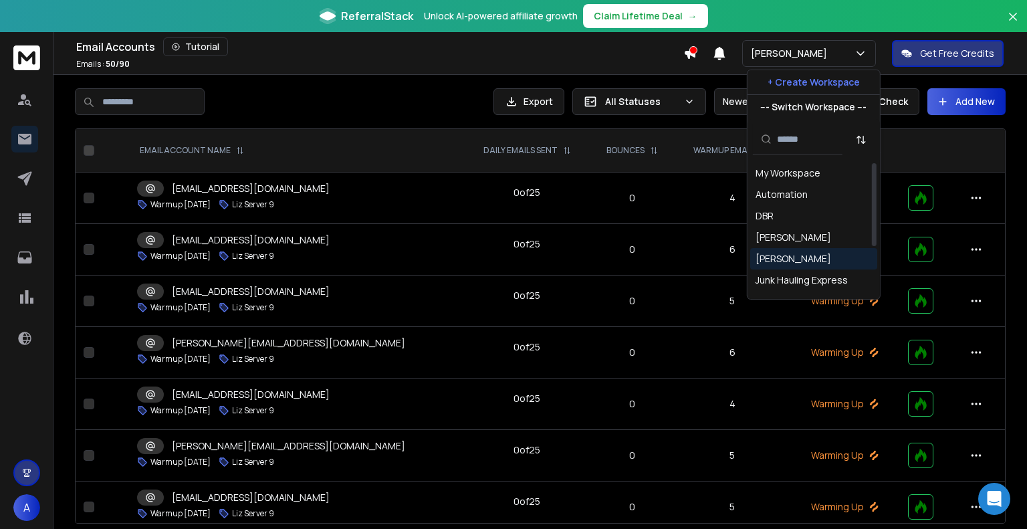
click at [788, 261] on div "[PERSON_NAME]" at bounding box center [794, 258] width 76 height 13
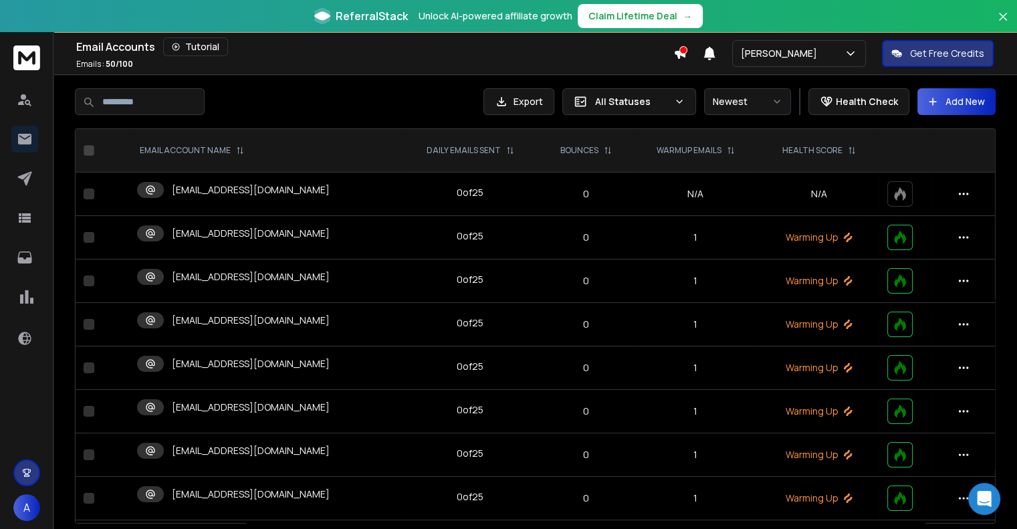
click at [959, 281] on icon at bounding box center [964, 281] width 10 height 2
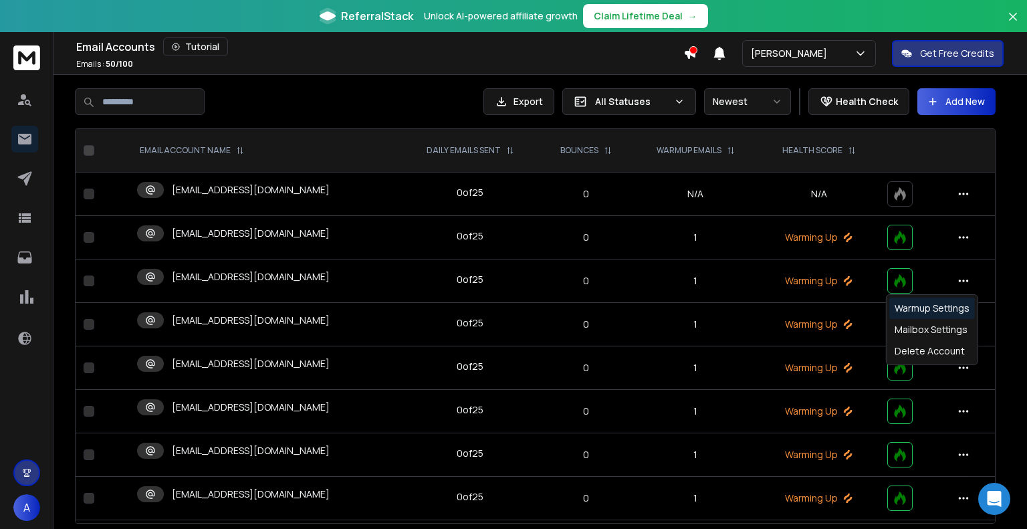
click at [933, 315] on div "Warmup Settings" at bounding box center [932, 308] width 86 height 21
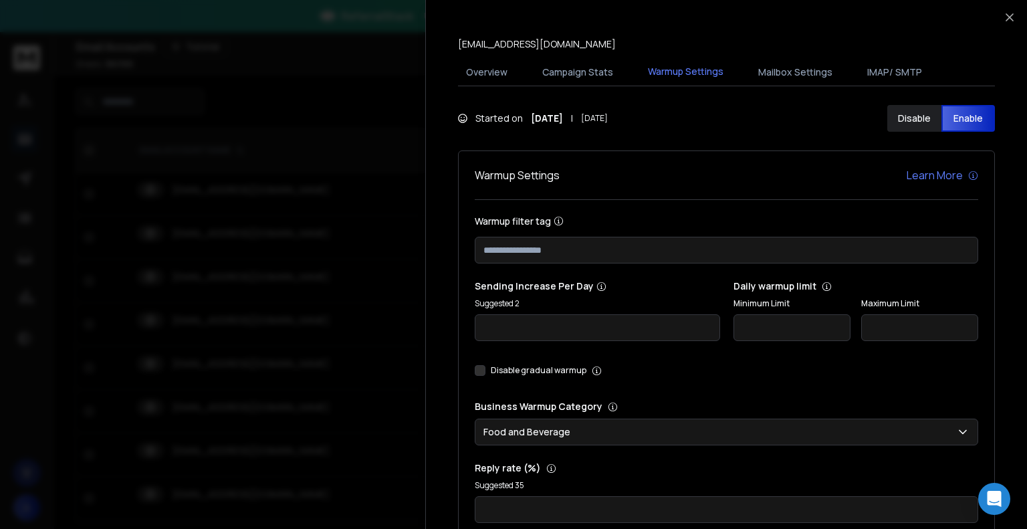
click at [825, 67] on button "Mailbox Settings" at bounding box center [795, 72] width 90 height 29
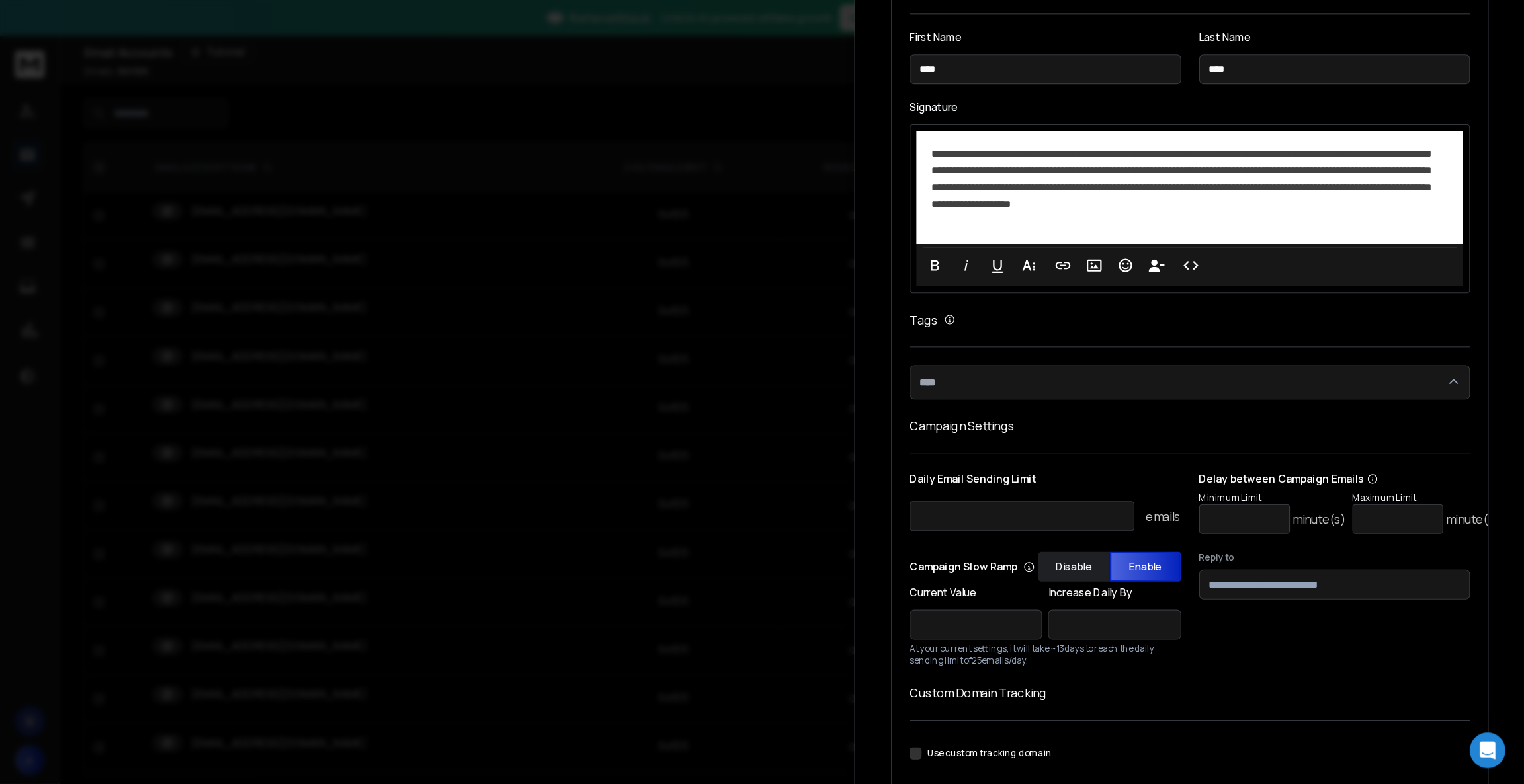
scroll to position [132, 0]
